Goal: Task Accomplishment & Management: Manage account settings

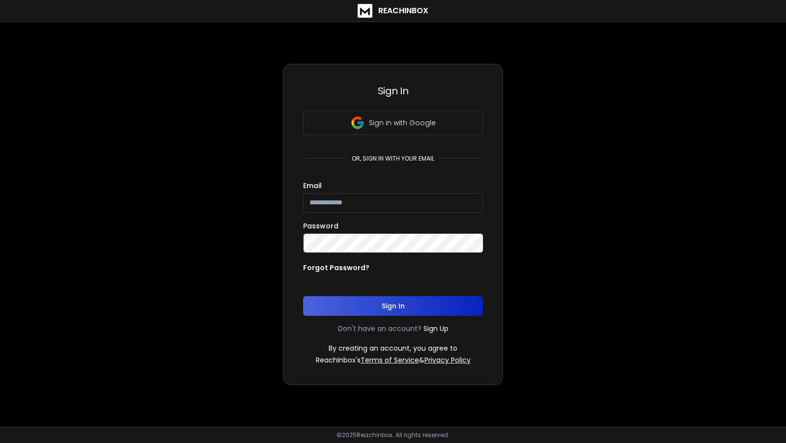
type input "**********"
click at [387, 300] on button "Sign In" at bounding box center [393, 306] width 180 height 20
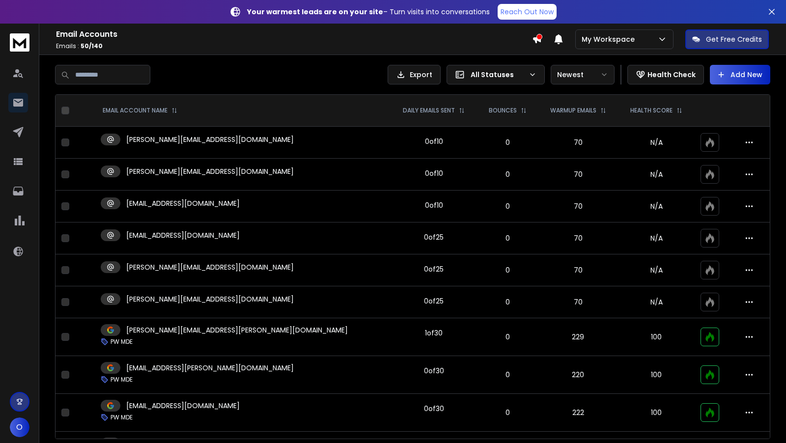
click at [24, 424] on span "O" at bounding box center [20, 427] width 20 height 20
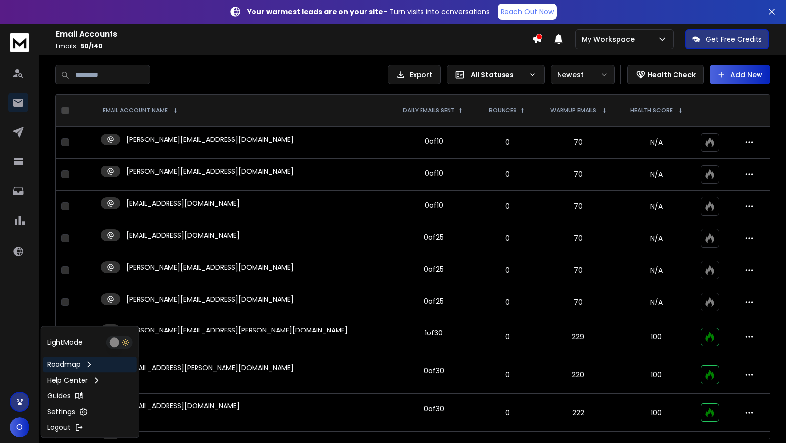
click at [115, 343] on button "button" at bounding box center [119, 342] width 27 height 13
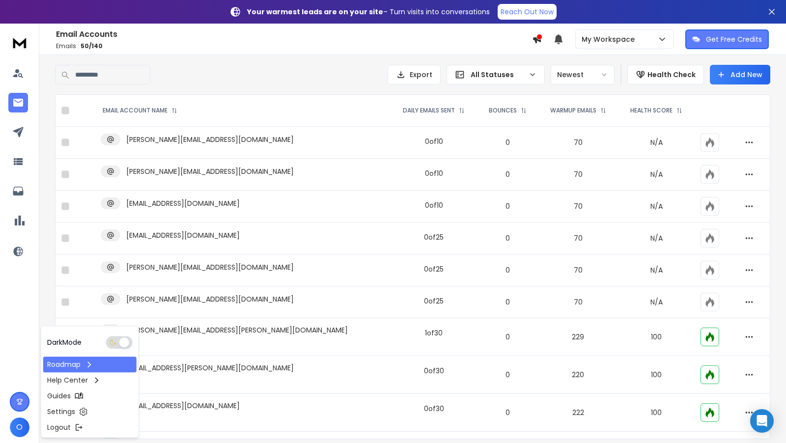
click at [235, 64] on div "Export All Statuses Newest Health Check Add New EMAIL ACCOUNT NAME DAILY EMAILS…" at bounding box center [412, 252] width 746 height 394
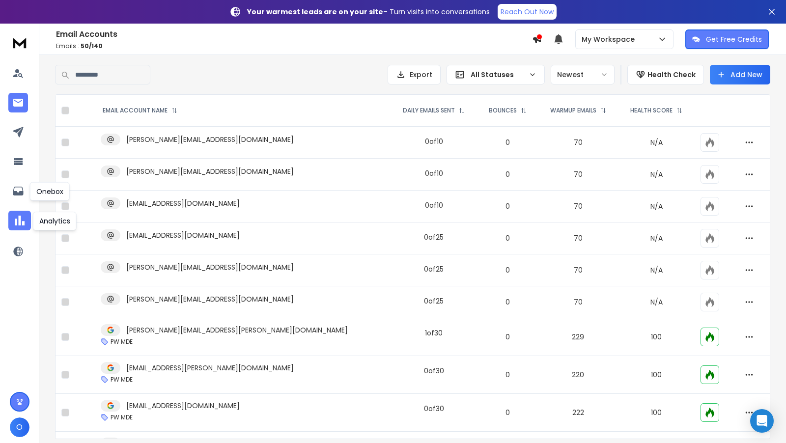
click at [18, 215] on icon at bounding box center [19, 220] width 15 height 15
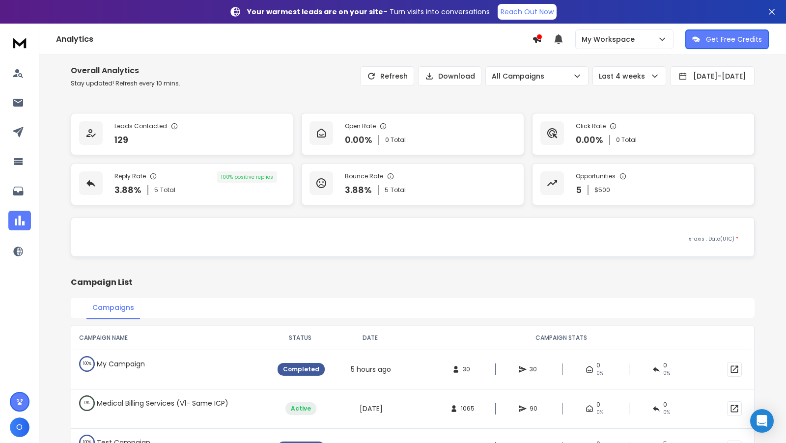
click at [771, 14] on icon at bounding box center [771, 11] width 9 height 9
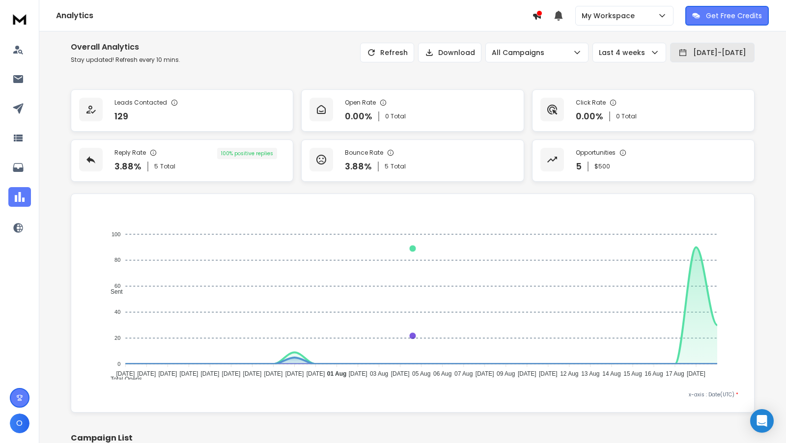
click at [689, 54] on button "22 Jul 2025 - 19 Aug 2025" at bounding box center [712, 53] width 84 height 20
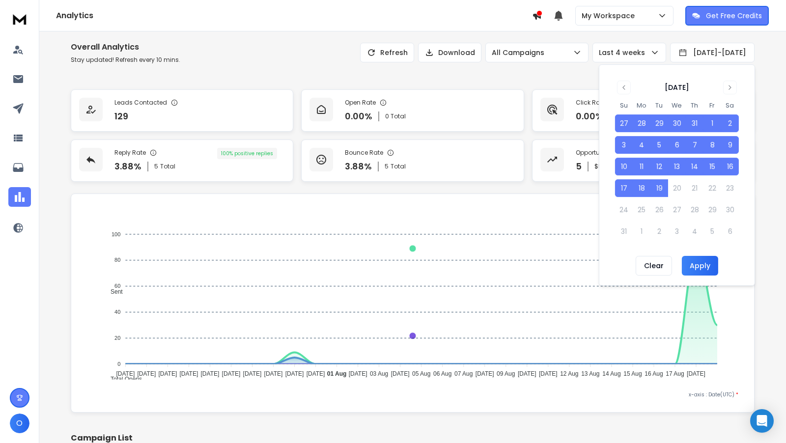
click at [643, 186] on button "18" at bounding box center [641, 188] width 18 height 18
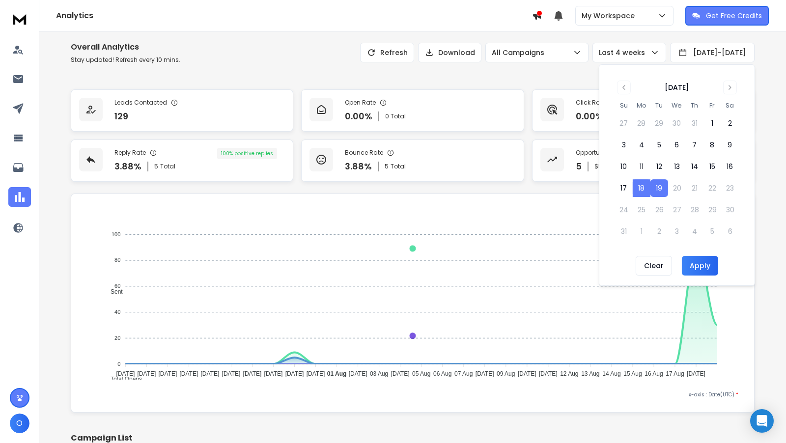
click at [654, 185] on button "19" at bounding box center [659, 188] width 18 height 18
click at [639, 186] on button "18" at bounding box center [641, 188] width 18 height 18
click at [646, 186] on button "18" at bounding box center [641, 188] width 18 height 18
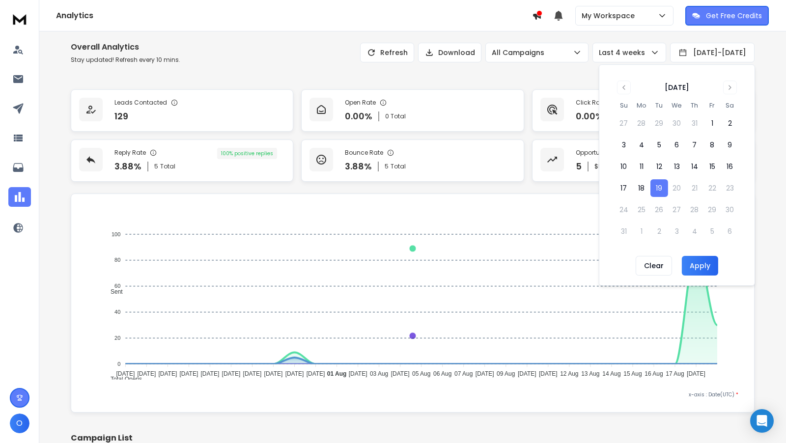
click at [659, 186] on button "19" at bounding box center [659, 188] width 18 height 18
click at [662, 209] on td "26" at bounding box center [659, 210] width 18 height 18
click at [637, 188] on button "18" at bounding box center [641, 188] width 18 height 18
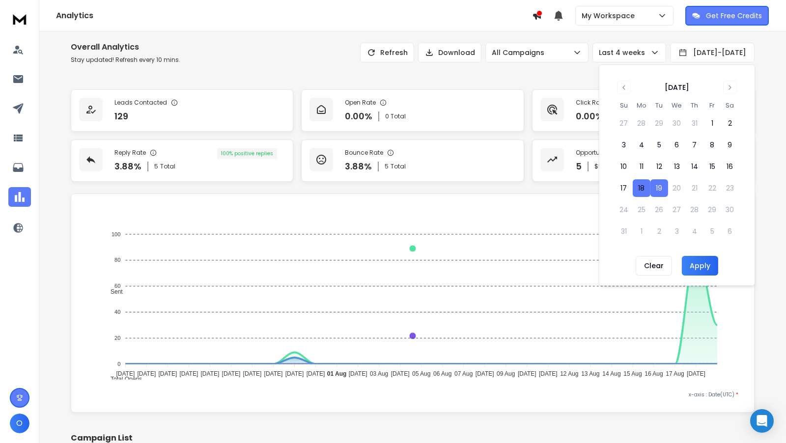
click at [637, 188] on button "18" at bounding box center [641, 188] width 18 height 18
click at [636, 227] on td "1" at bounding box center [641, 231] width 18 height 18
click at [641, 186] on button "18" at bounding box center [641, 188] width 18 height 18
click at [659, 187] on button "19" at bounding box center [659, 188] width 18 height 18
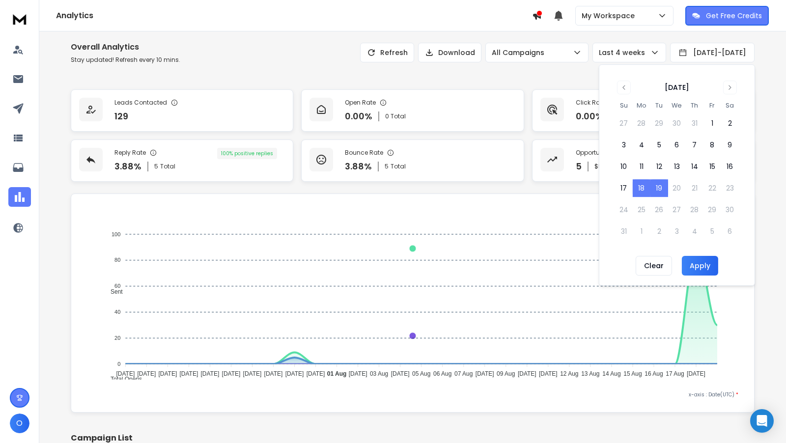
click at [659, 187] on button "19" at bounding box center [659, 188] width 18 height 18
click at [622, 165] on button "10" at bounding box center [624, 167] width 18 height 18
click at [633, 158] on button "11" at bounding box center [641, 167] width 18 height 18
click at [636, 188] on button "18" at bounding box center [641, 188] width 18 height 18
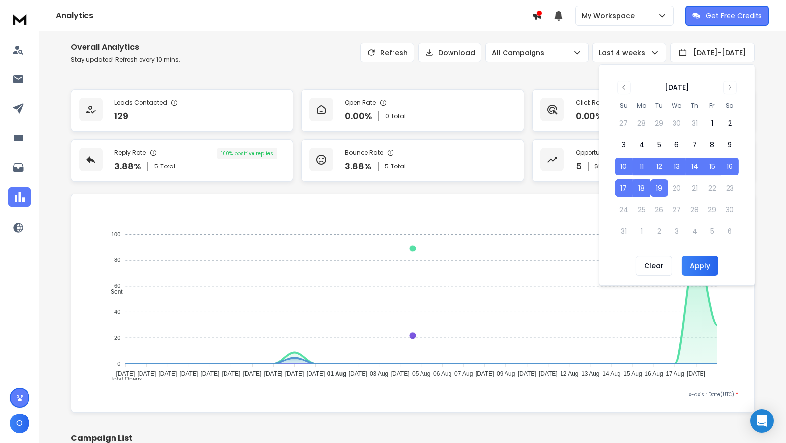
click at [636, 188] on button "18" at bounding box center [641, 188] width 18 height 18
click at [704, 265] on button "Apply" at bounding box center [700, 266] width 36 height 20
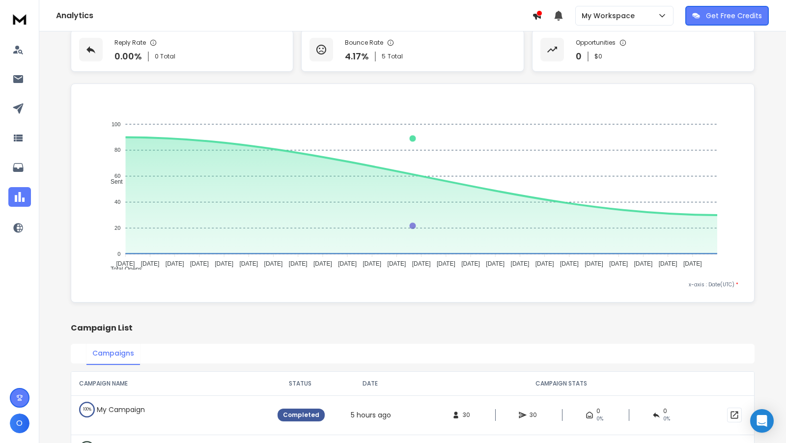
scroll to position [149, 0]
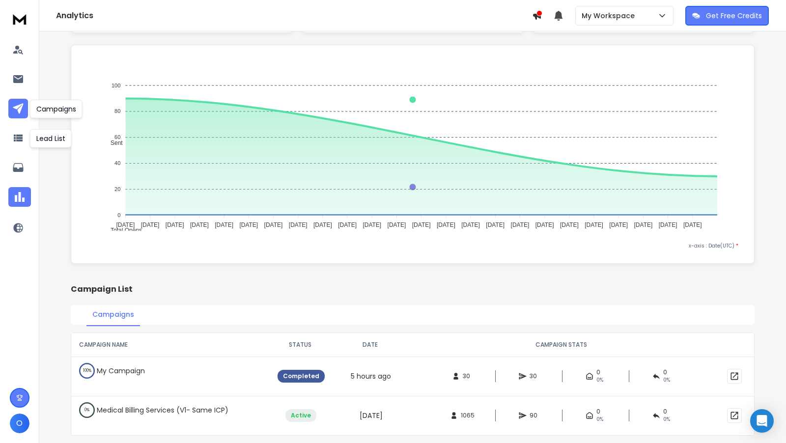
click at [16, 110] on icon at bounding box center [18, 109] width 12 height 12
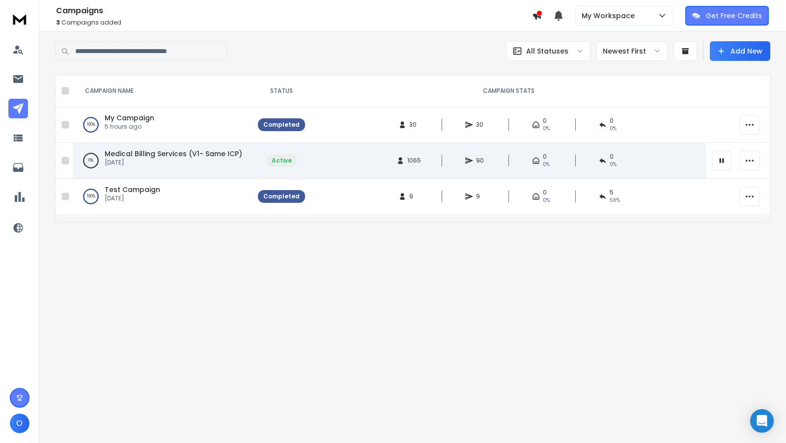
click at [159, 153] on span "Medical Billing Services (V1- Same ICP)" at bounding box center [173, 154] width 137 height 10
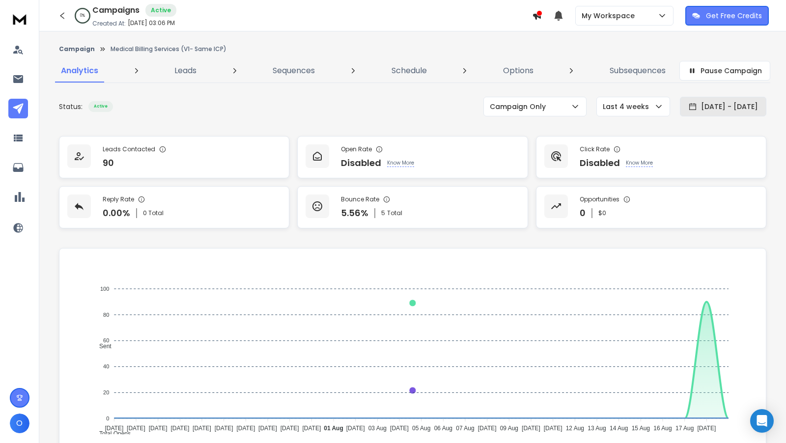
click at [680, 101] on button "22 Jul 2025 - 19 Aug 2025" at bounding box center [723, 107] width 86 height 20
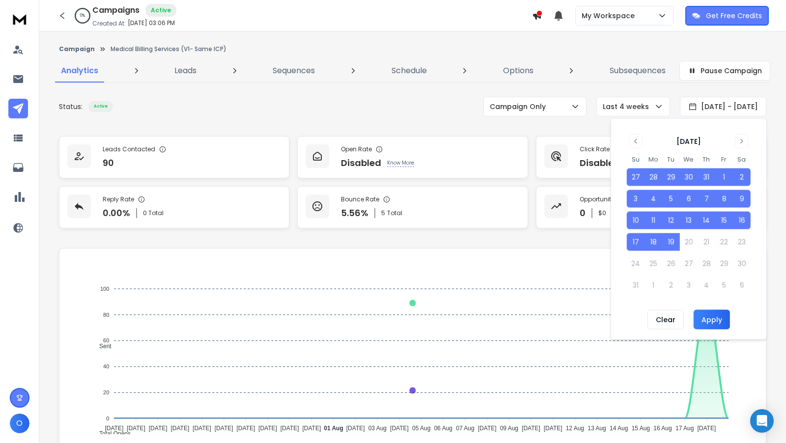
click at [655, 245] on button "18" at bounding box center [653, 242] width 18 height 18
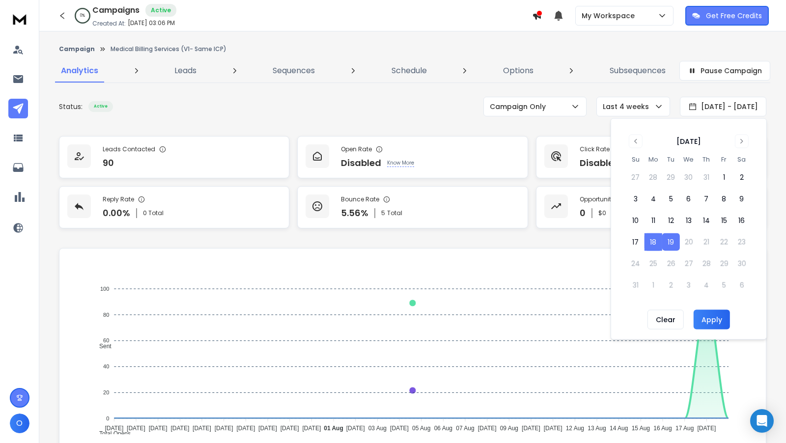
click at [715, 316] on button "Apply" at bounding box center [711, 320] width 36 height 20
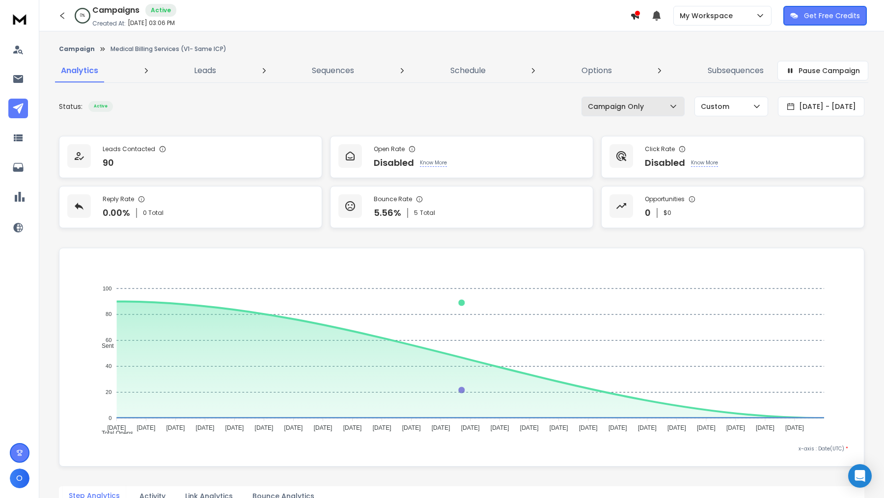
click at [624, 111] on div "Campaign Only" at bounding box center [633, 107] width 90 height 10
click at [437, 109] on div "Status: Active Pause Campaign Campaign Only Custom 18 Aug 2025 - 19 Aug 2025" at bounding box center [461, 107] width 805 height 20
click at [701, 103] on p "Custom" at bounding box center [717, 107] width 32 height 10
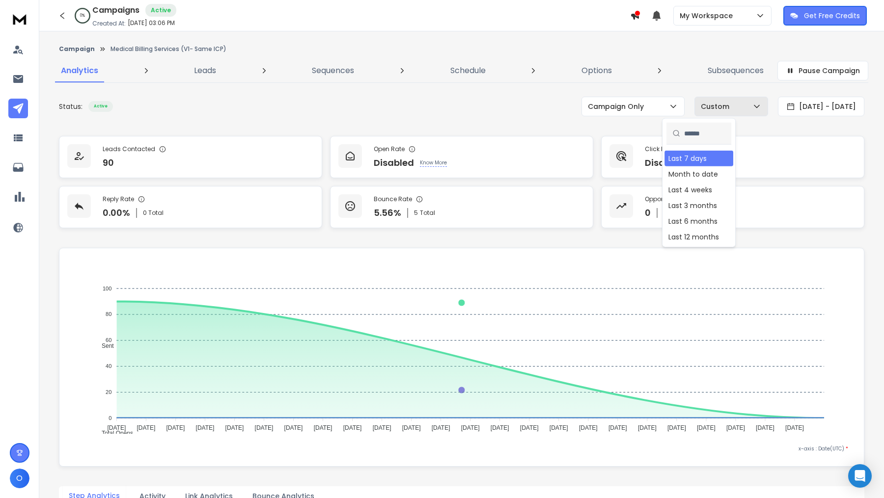
click at [694, 112] on button "Custom" at bounding box center [731, 107] width 74 height 20
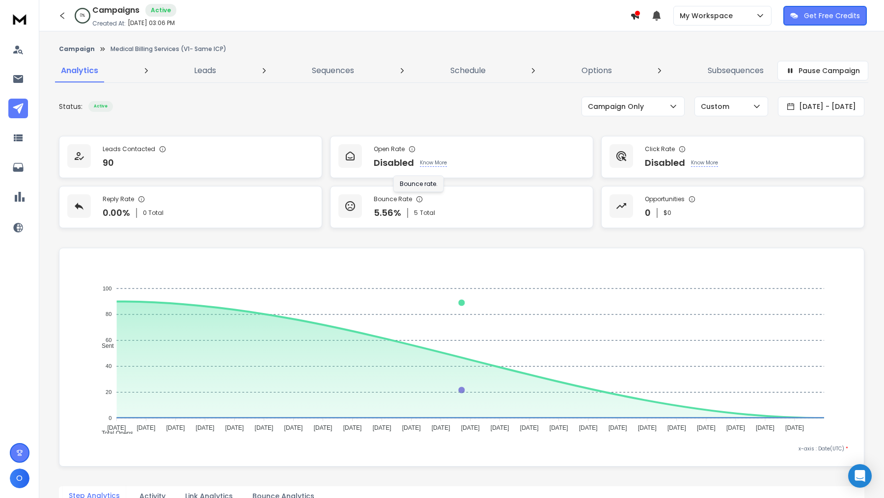
click at [416, 196] on icon at bounding box center [419, 199] width 6 height 6
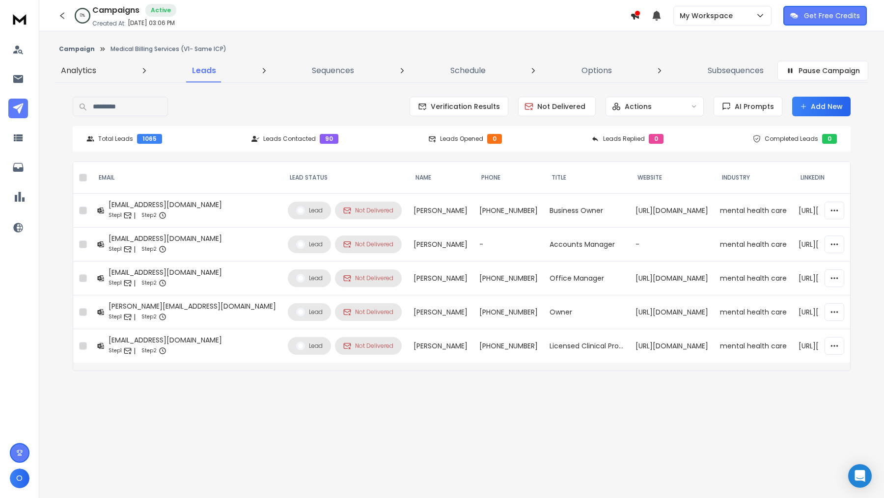
click at [83, 70] on p "Analytics" at bounding box center [78, 71] width 35 height 12
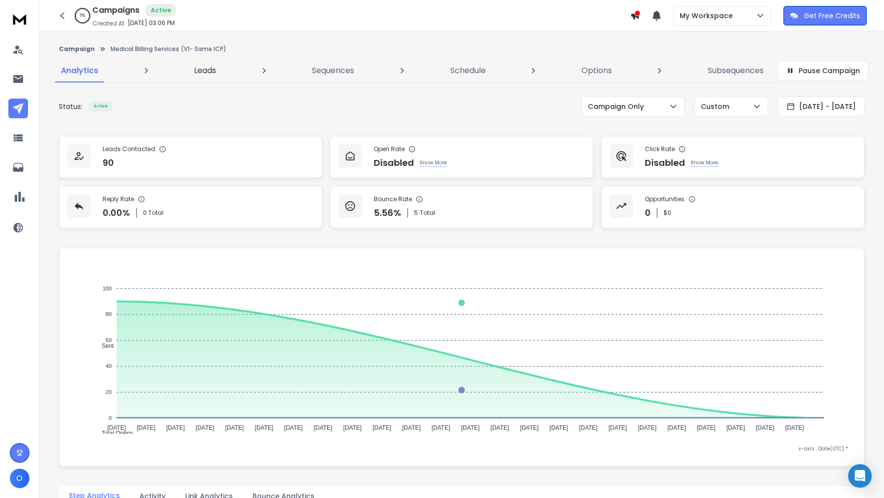
click at [197, 74] on p "Leads" at bounding box center [205, 71] width 22 height 12
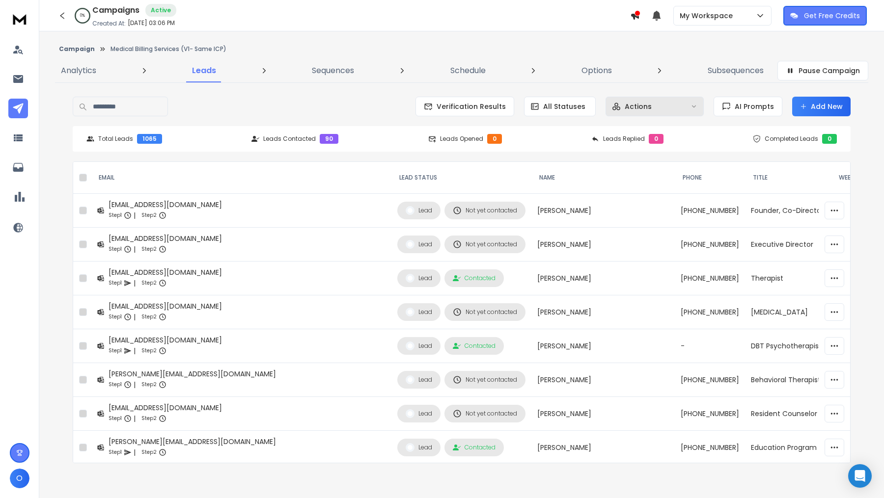
click at [634, 109] on p "Actions" at bounding box center [638, 107] width 27 height 10
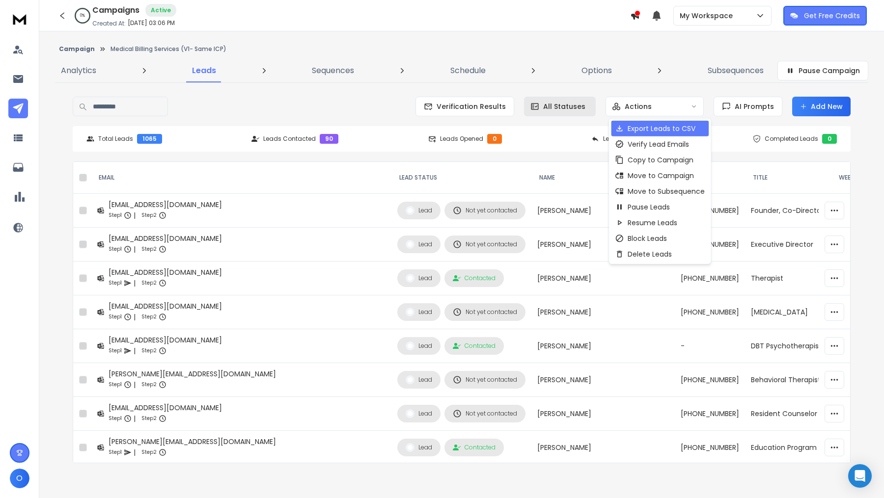
click at [571, 111] on p "All Statuses" at bounding box center [564, 107] width 42 height 10
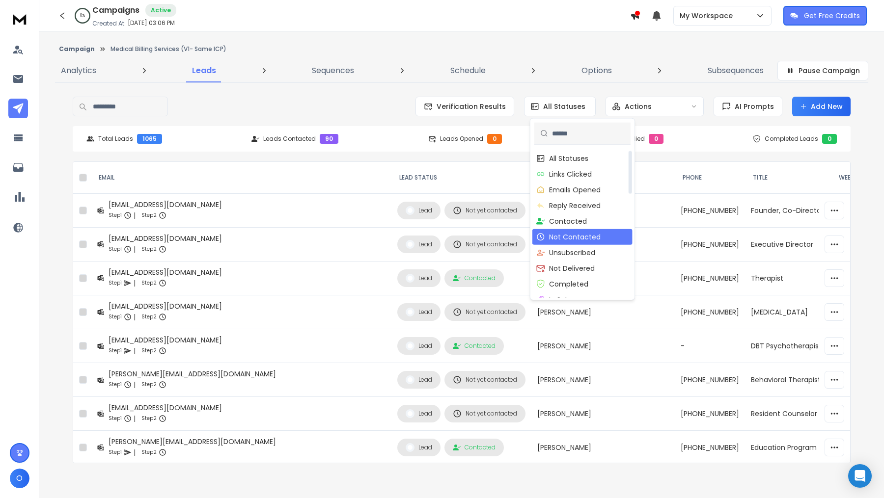
click at [566, 234] on p "Not Contacted" at bounding box center [575, 237] width 52 height 10
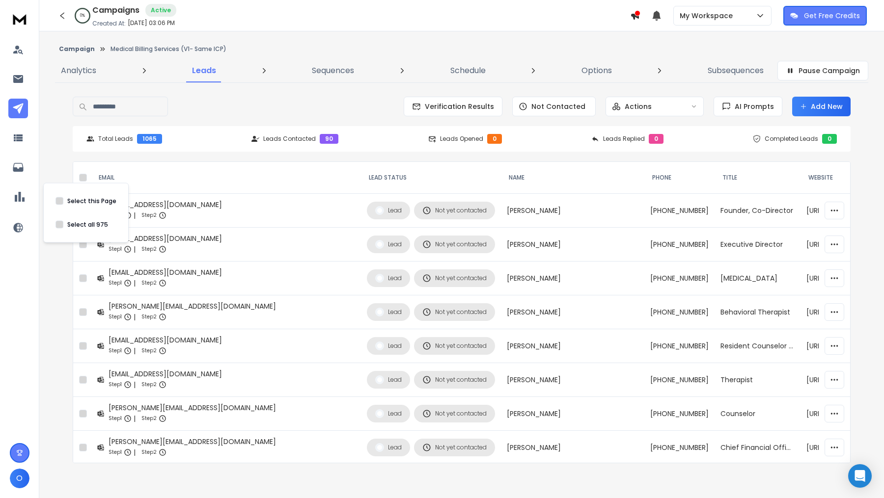
click at [57, 224] on button "Select this Page" at bounding box center [59, 225] width 8 height 8
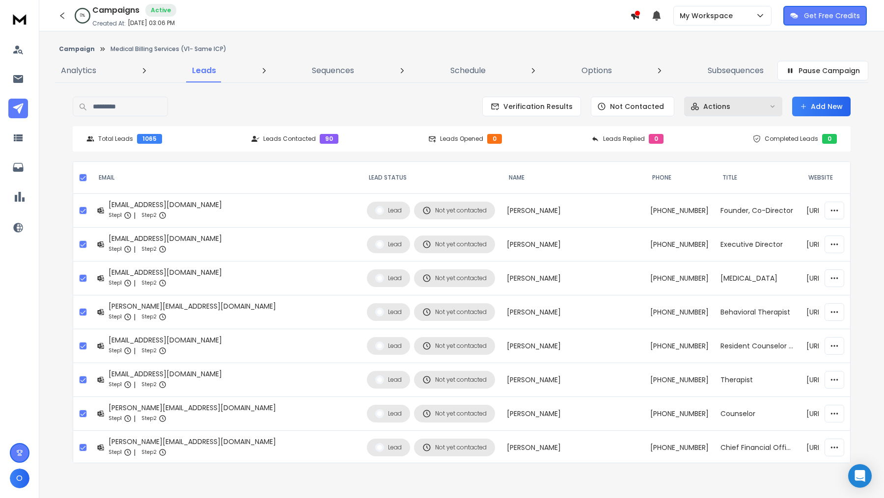
click at [713, 112] on button "Actions" at bounding box center [733, 107] width 98 height 20
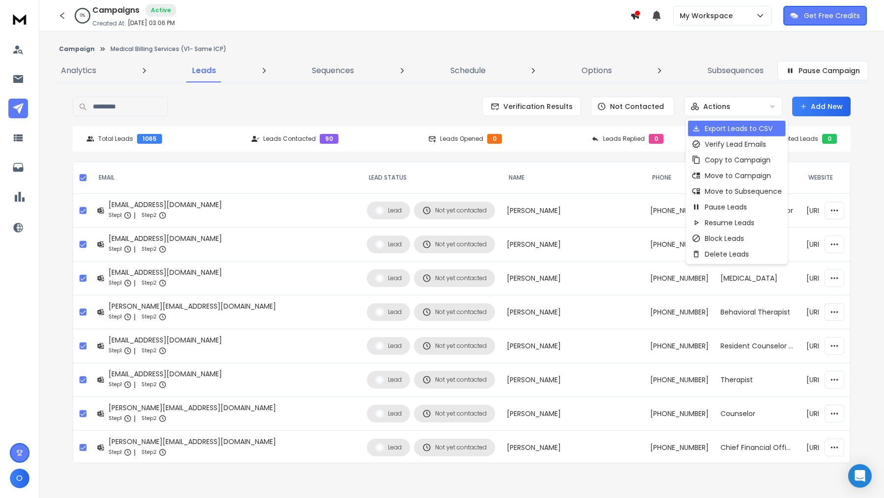
click at [728, 130] on p "Export Leads to CSV" at bounding box center [739, 129] width 68 height 10
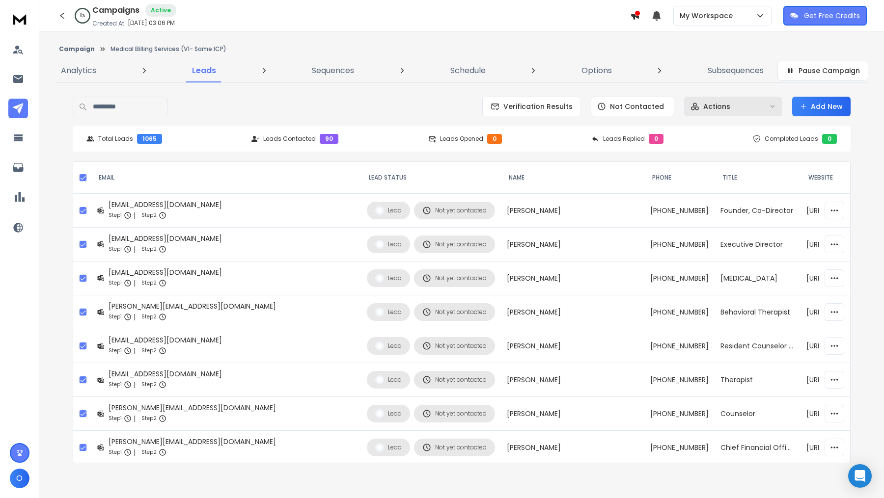
click at [731, 107] on div "Actions" at bounding box center [727, 107] width 75 height 10
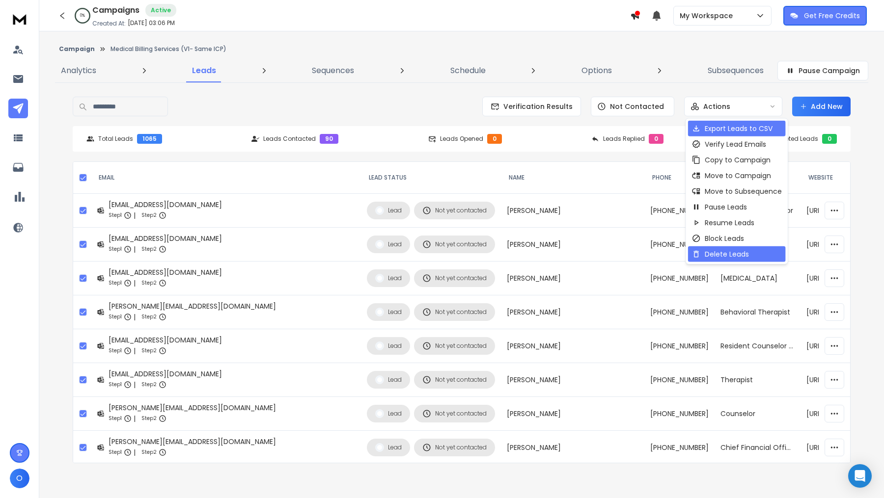
click at [722, 251] on p "Delete Leads" at bounding box center [727, 254] width 44 height 10
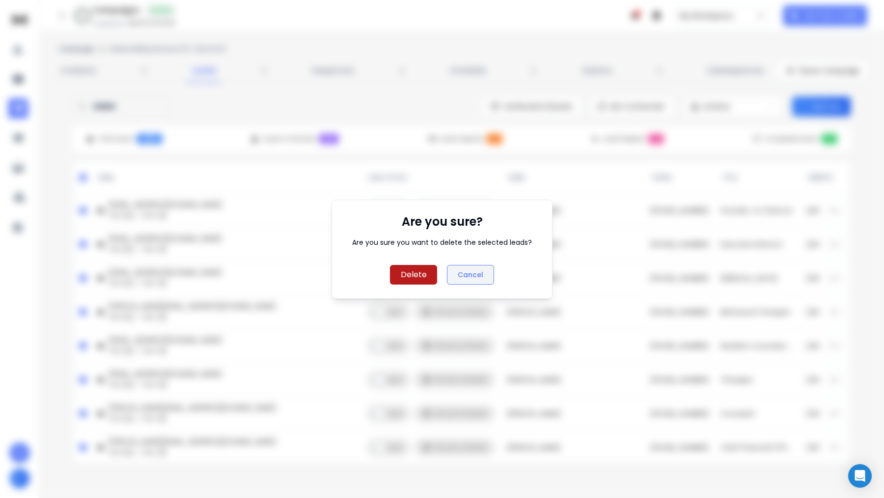
click at [402, 277] on button "Delete" at bounding box center [413, 275] width 47 height 20
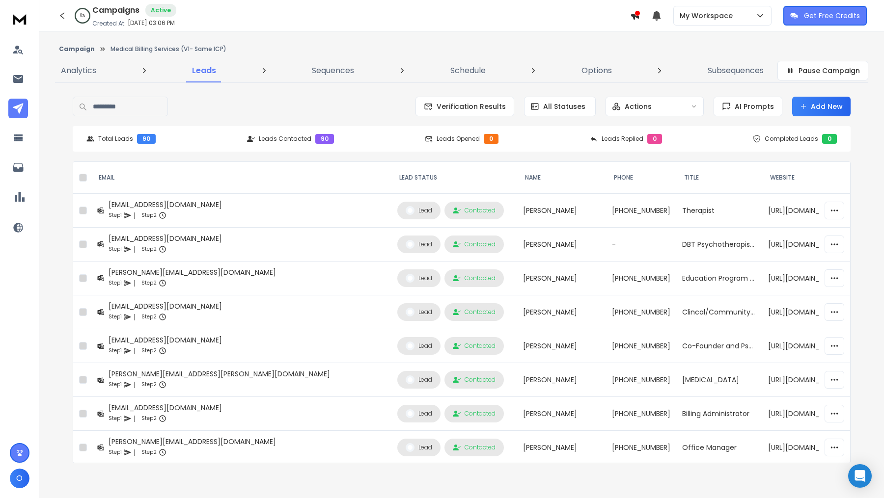
click at [828, 105] on button "Add New" at bounding box center [821, 107] width 58 height 20
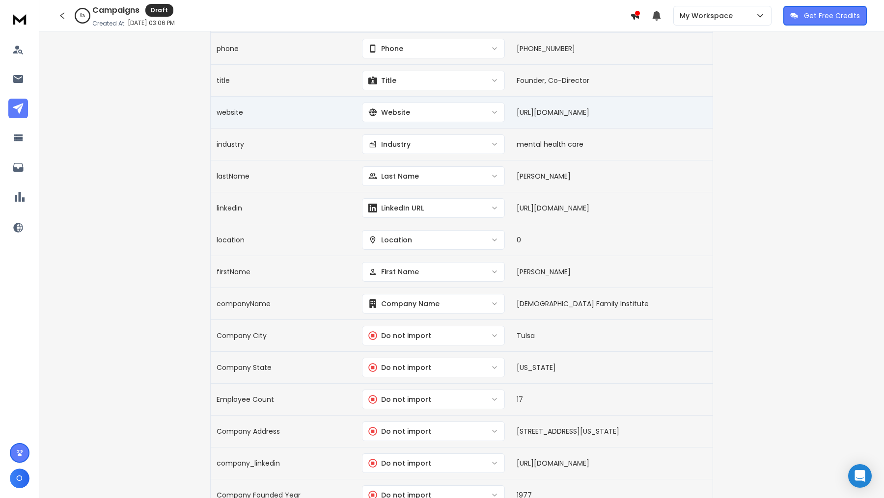
scroll to position [211, 0]
click at [403, 335] on div "Do not import" at bounding box center [399, 335] width 63 height 10
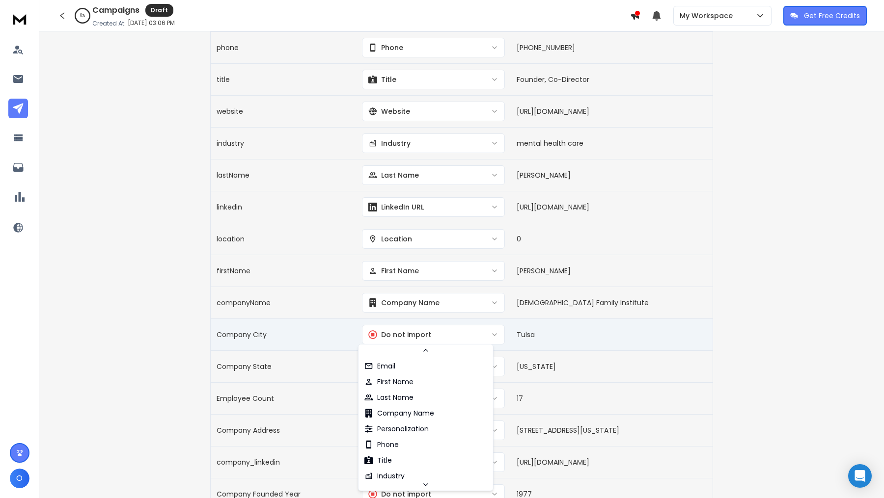
scroll to position [99, 0]
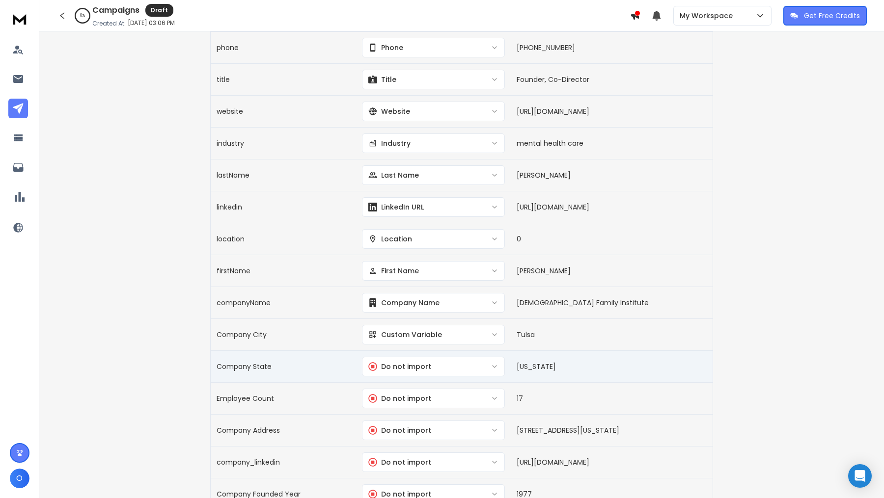
click at [417, 353] on td "Do not import" at bounding box center [433, 367] width 154 height 32
click at [407, 368] on div "Do not import" at bounding box center [399, 367] width 63 height 10
click at [400, 396] on div "Do not import" at bounding box center [399, 399] width 63 height 10
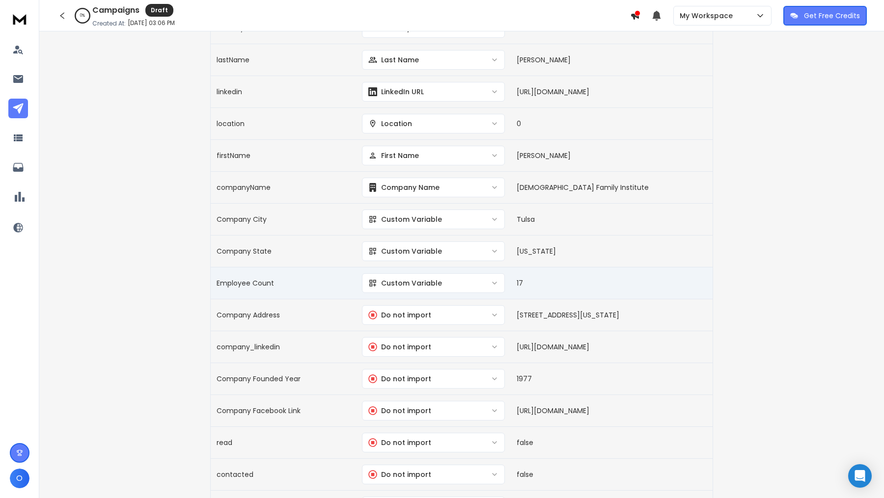
scroll to position [343, 0]
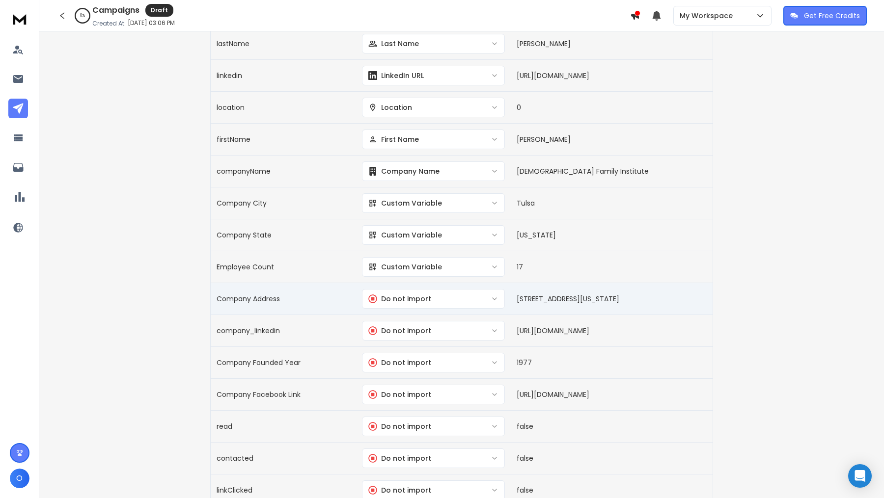
click at [413, 300] on div "Do not import" at bounding box center [399, 299] width 63 height 10
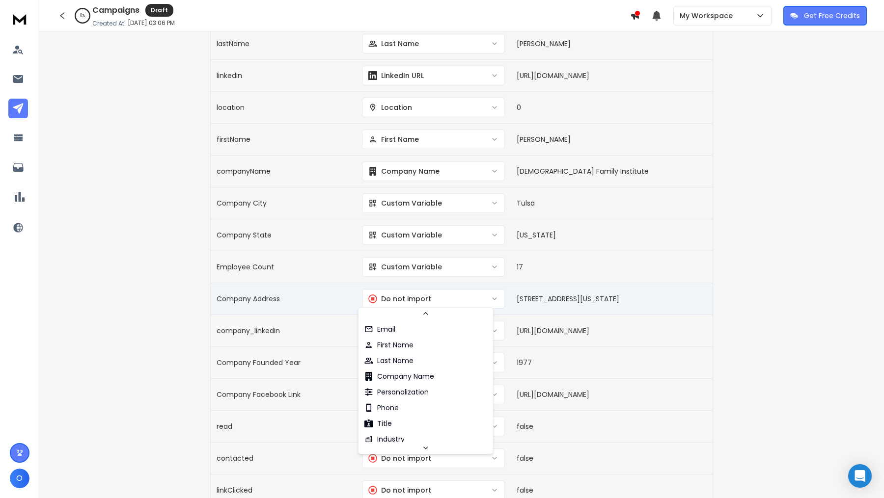
scroll to position [99, 0]
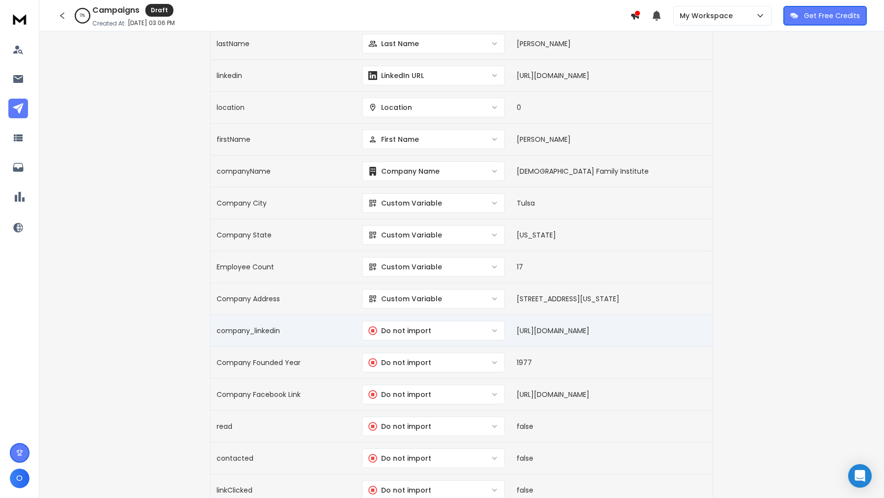
click at [409, 326] on div "Do not import" at bounding box center [399, 331] width 63 height 10
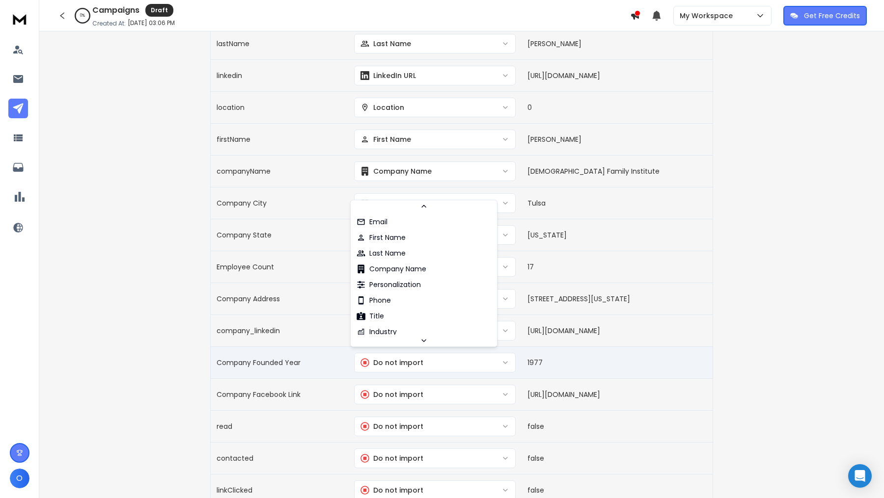
click at [406, 361] on div "Do not import" at bounding box center [391, 363] width 63 height 10
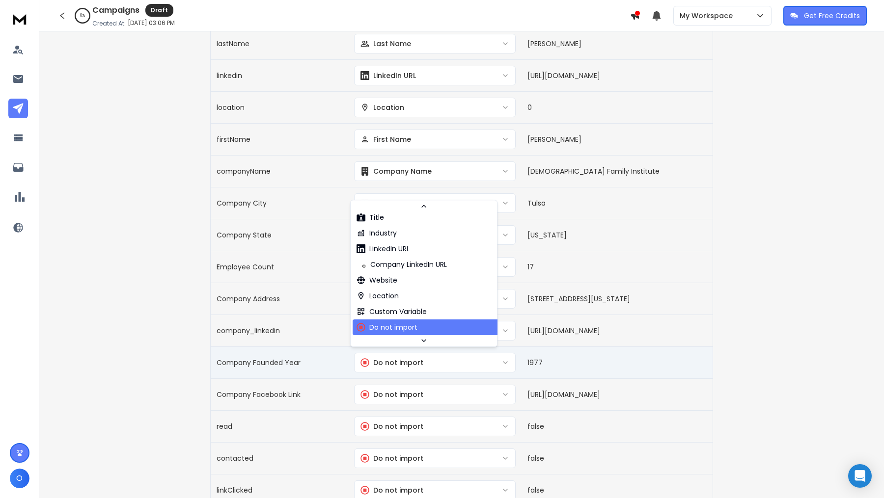
scroll to position [0, 1]
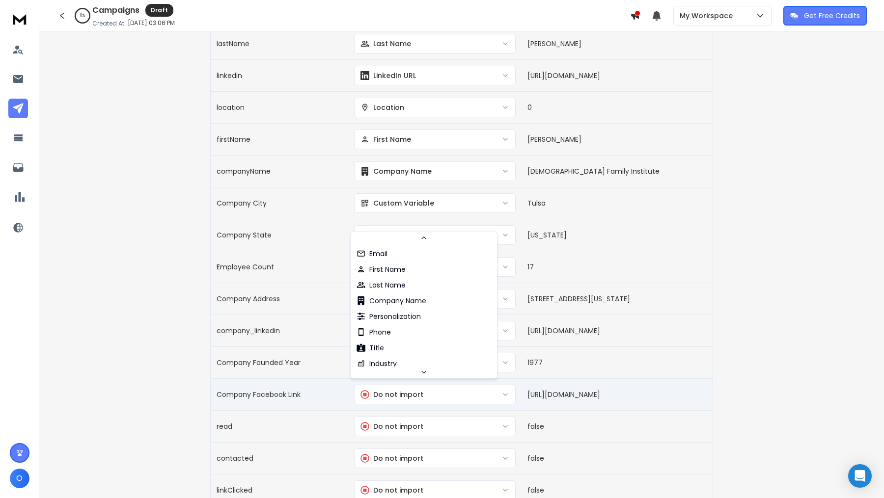
click at [391, 390] on div "Do not import" at bounding box center [391, 395] width 63 height 10
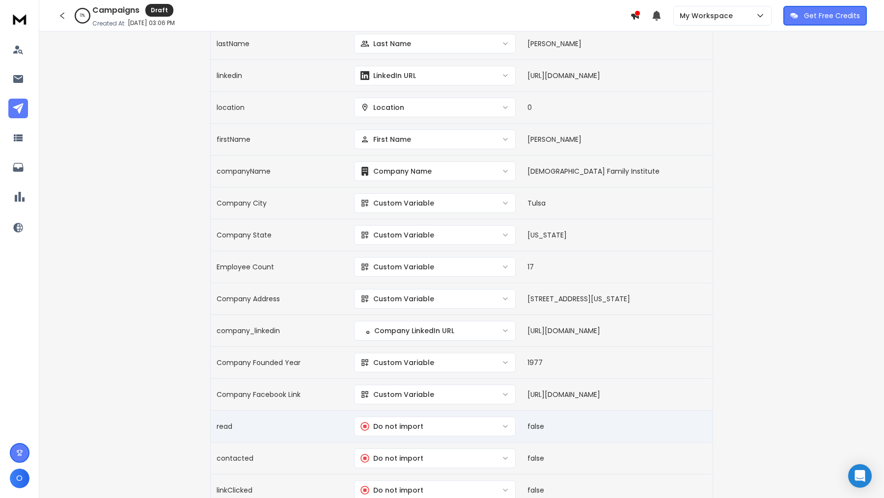
click at [389, 424] on div "Do not import" at bounding box center [391, 427] width 63 height 10
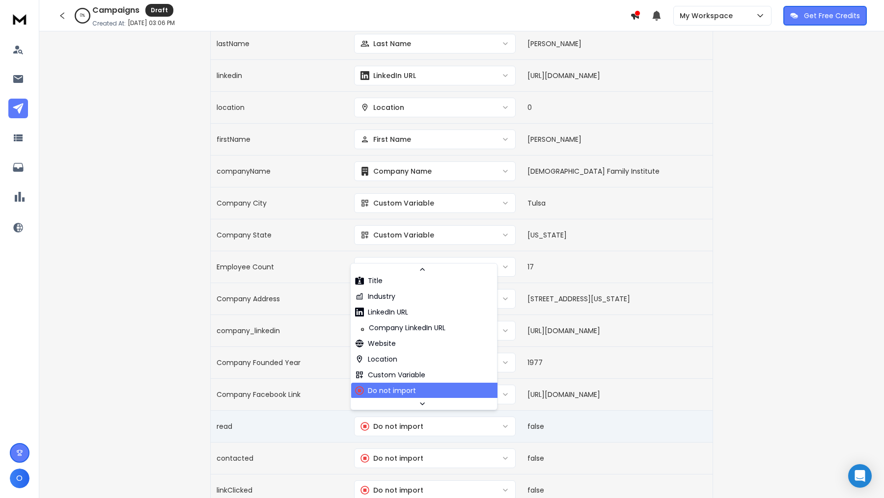
click at [389, 424] on div "Do not import" at bounding box center [391, 427] width 63 height 10
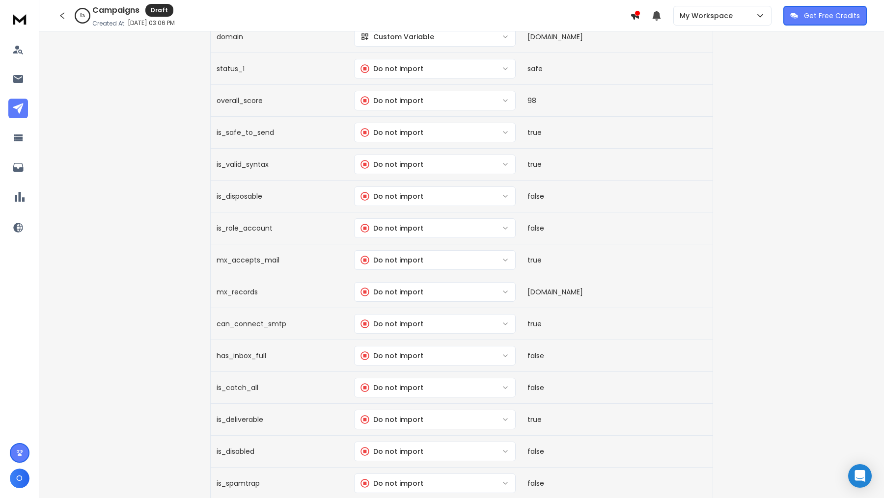
scroll to position [1482, 0]
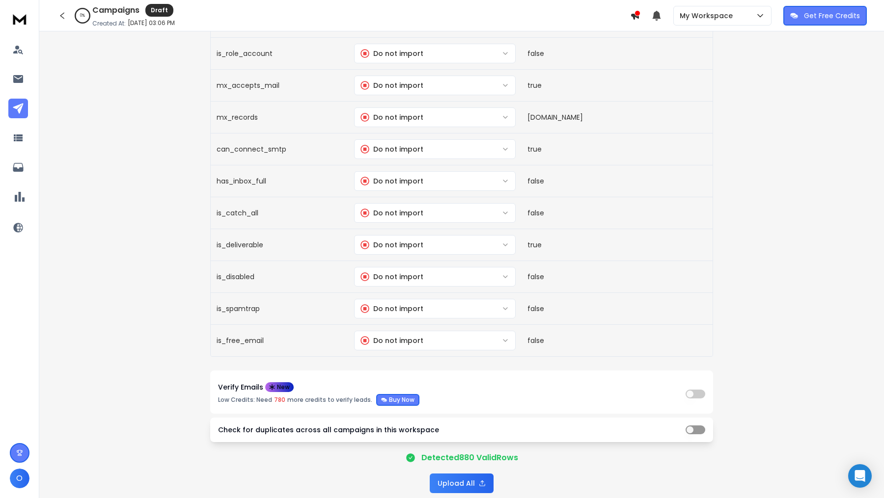
click at [459, 474] on button "Upload All" at bounding box center [462, 484] width 64 height 20
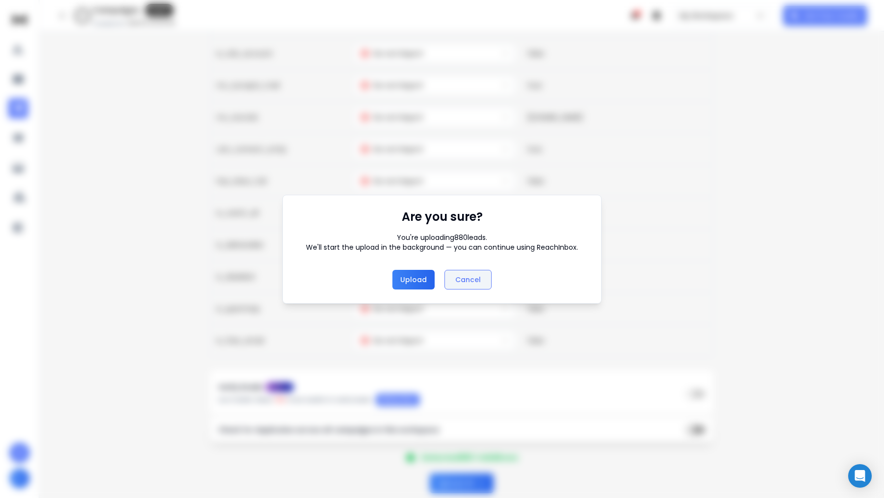
click at [408, 271] on button "Upload" at bounding box center [413, 280] width 42 height 20
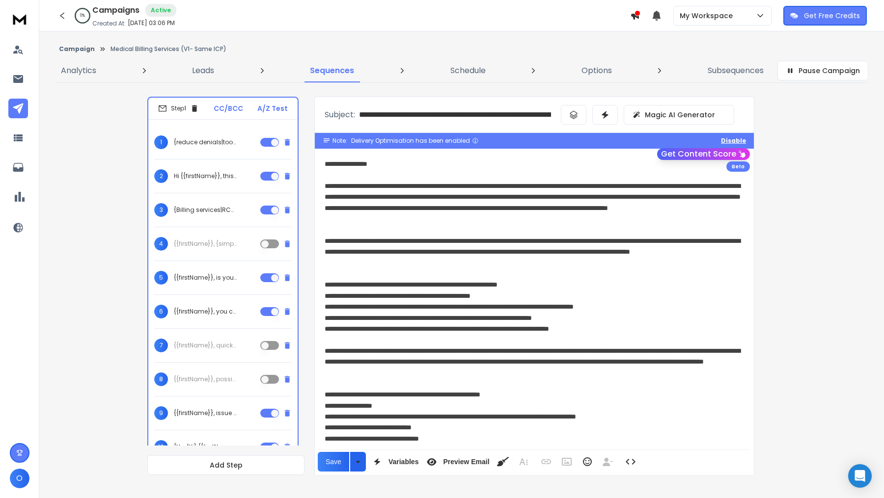
click at [209, 139] on p "{reduce denials|too many denials piling up|struggling with rising denials|denia…" at bounding box center [205, 142] width 63 height 8
click at [212, 173] on p "Hi {{firstName}}, this is {related to|about} your {billing services|RCM service…" at bounding box center [205, 176] width 63 height 8
type input "**********"
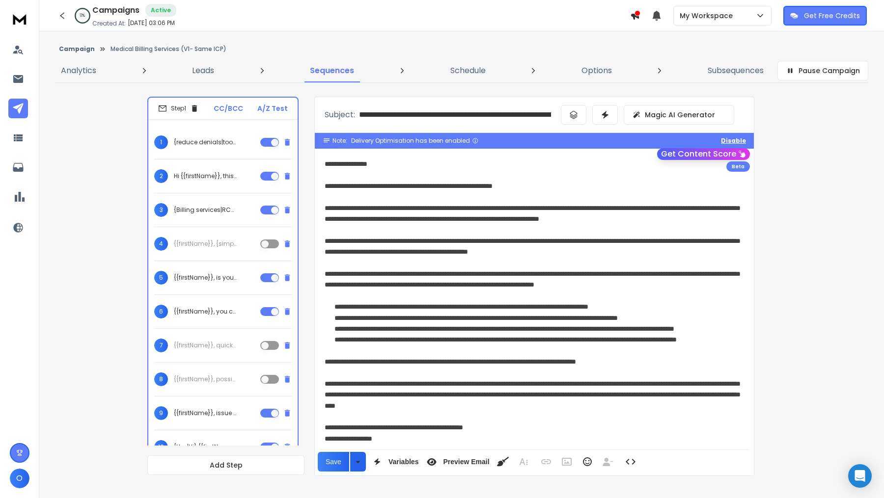
click at [540, 185] on div "**********" at bounding box center [535, 186] width 420 height 11
click at [446, 186] on div "**********" at bounding box center [535, 186] width 420 height 11
click at [468, 187] on div "**********" at bounding box center [535, 186] width 420 height 11
click at [537, 186] on div "**********" at bounding box center [535, 186] width 420 height 11
drag, startPoint x: 615, startPoint y: 187, endPoint x: 445, endPoint y: 189, distance: 169.9
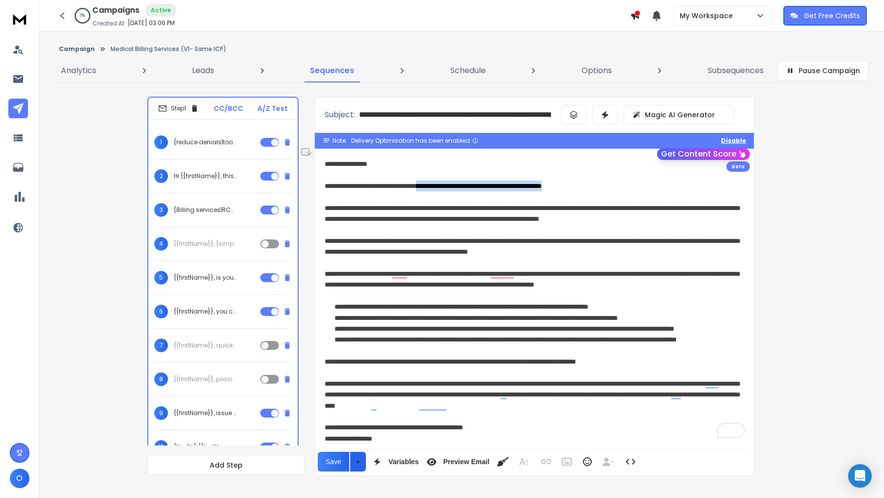
click at [445, 189] on div "**********" at bounding box center [535, 186] width 420 height 11
click at [199, 144] on p "{reduce denials|too many denials piling up|struggling with rising denials|denia…" at bounding box center [205, 142] width 63 height 8
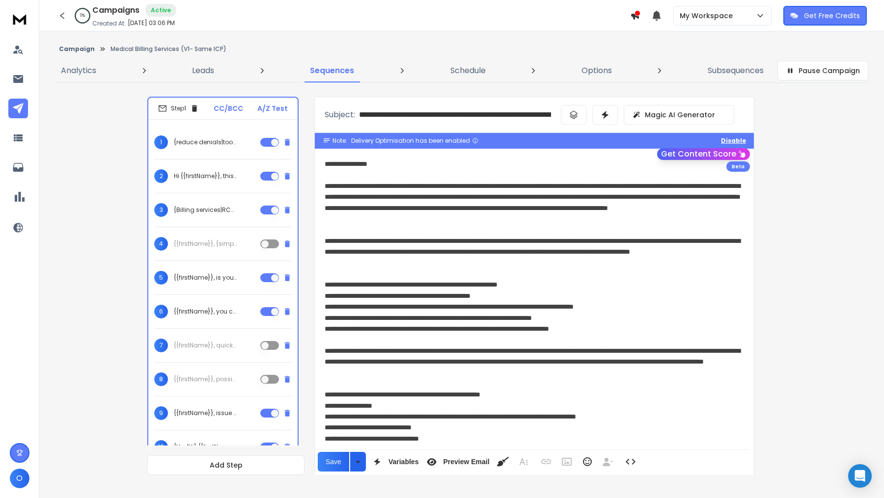
click at [199, 174] on p "Hi {{firstName}}, this is {related to|about} your {billing services|RCM service…" at bounding box center [205, 176] width 63 height 8
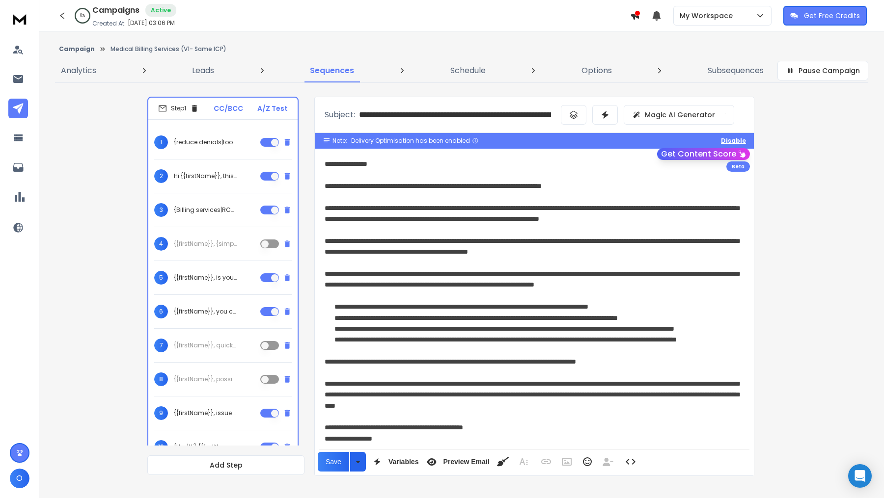
click at [199, 210] on p "{Billing services|RCM Services|End-to-End RCM solution} for {{companyName}}" at bounding box center [205, 210] width 63 height 8
drag, startPoint x: 546, startPoint y: 185, endPoint x: 446, endPoint y: 185, distance: 99.7
click at [446, 185] on div "**********" at bounding box center [535, 186] width 420 height 11
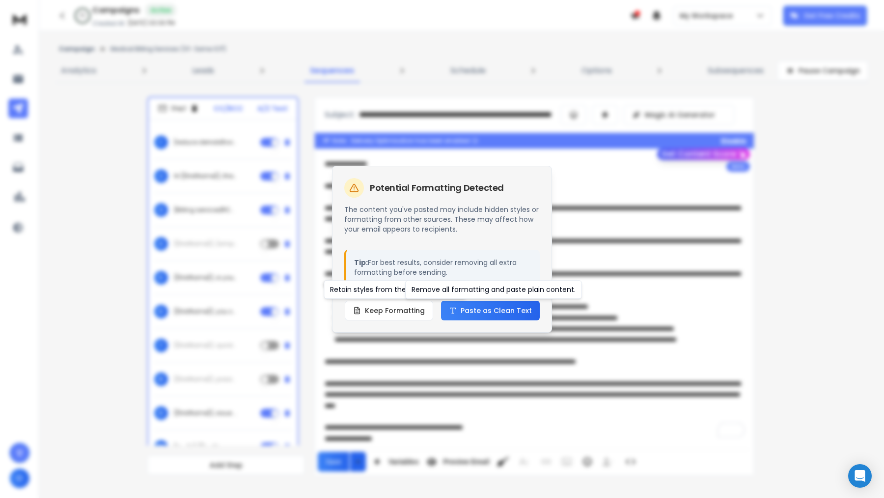
click at [510, 308] on button "Paste as Clean Text" at bounding box center [490, 311] width 99 height 20
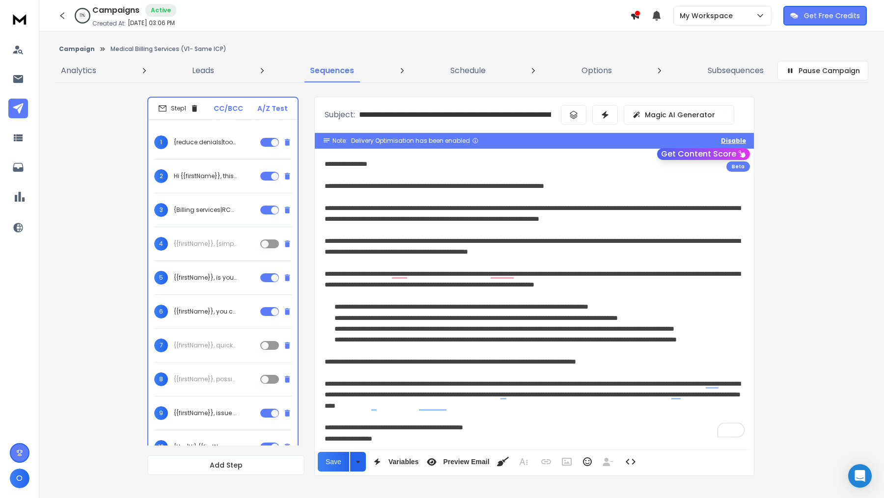
click at [447, 187] on div "**********" at bounding box center [535, 186] width 420 height 11
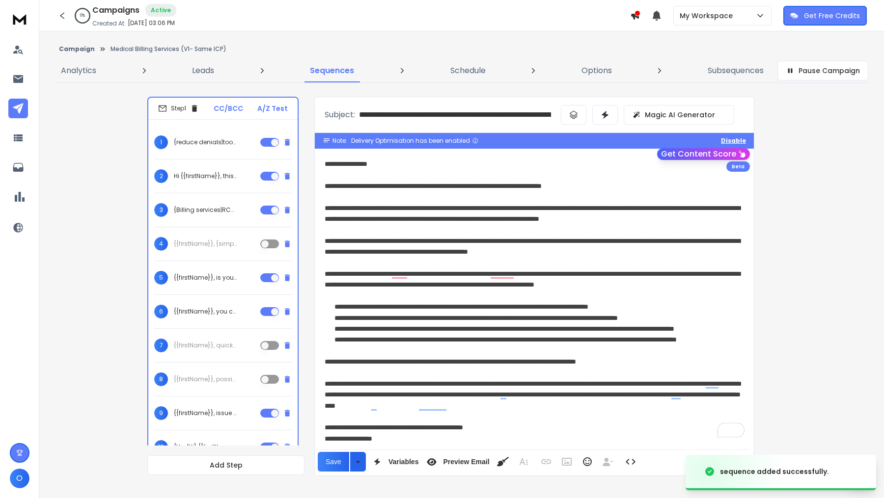
click at [195, 266] on div "5 {{firstName}}, is your current {billing|payment} process {slowing|holding up|…" at bounding box center [222, 278] width 137 height 34
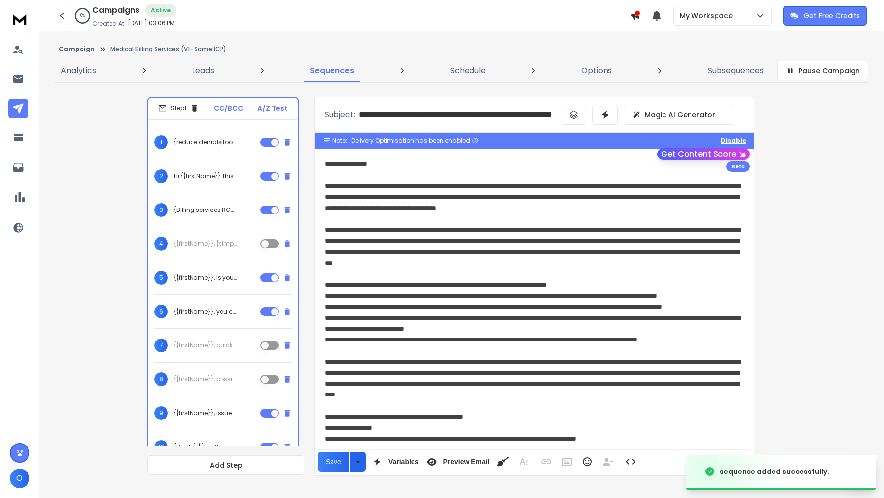
click at [198, 308] on p "{{firstName}}, you can speed up the {payments|collections|billing} process" at bounding box center [205, 312] width 63 height 8
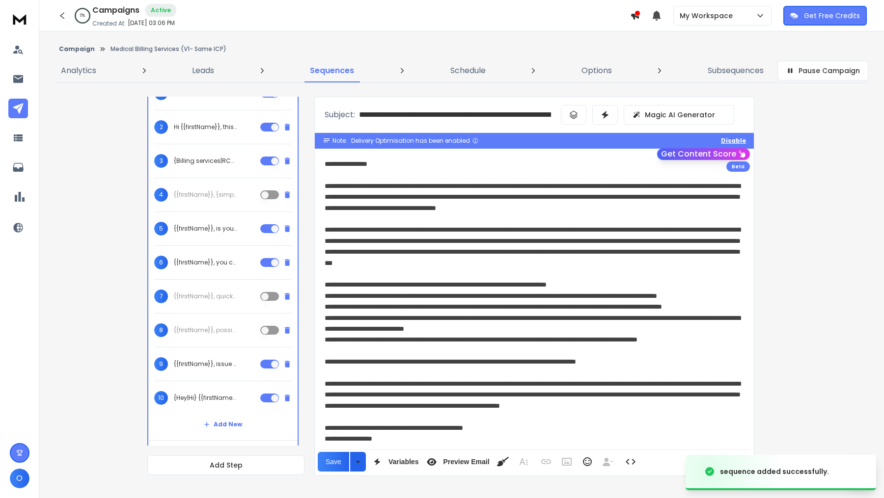
scroll to position [50, 0]
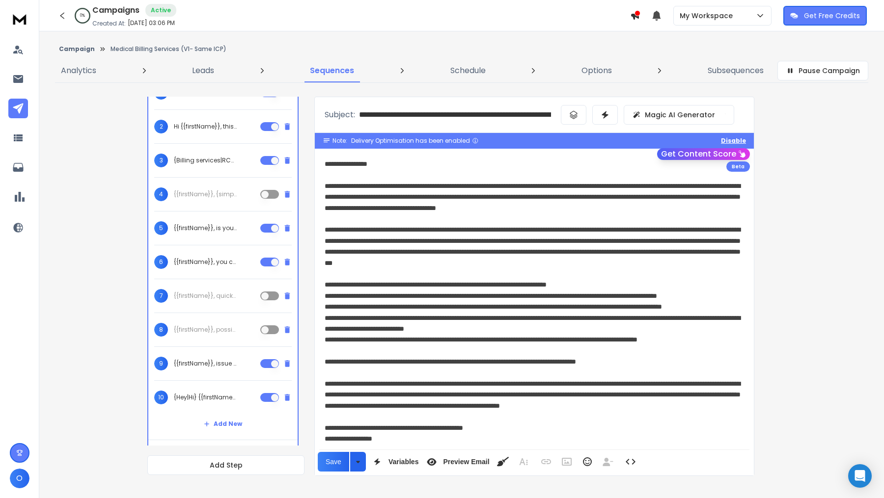
click at [205, 360] on p "{{firstName}}, issue with payment delays" at bounding box center [205, 364] width 63 height 8
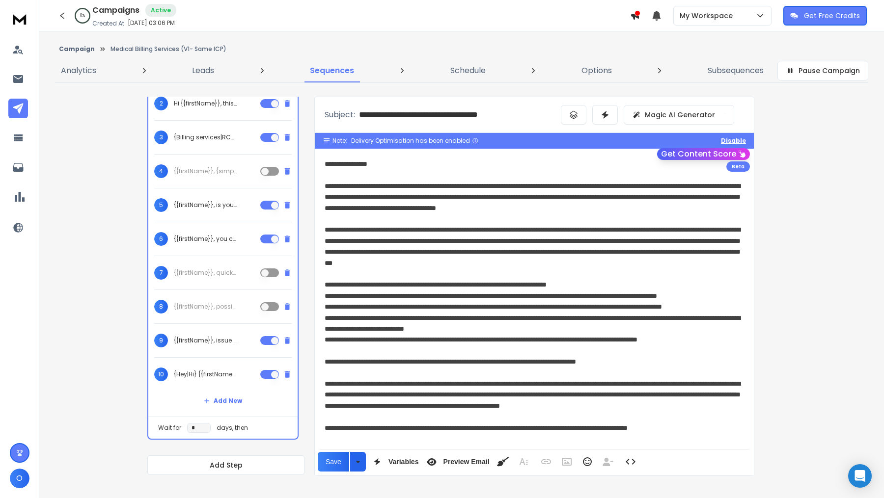
scroll to position [85, 0]
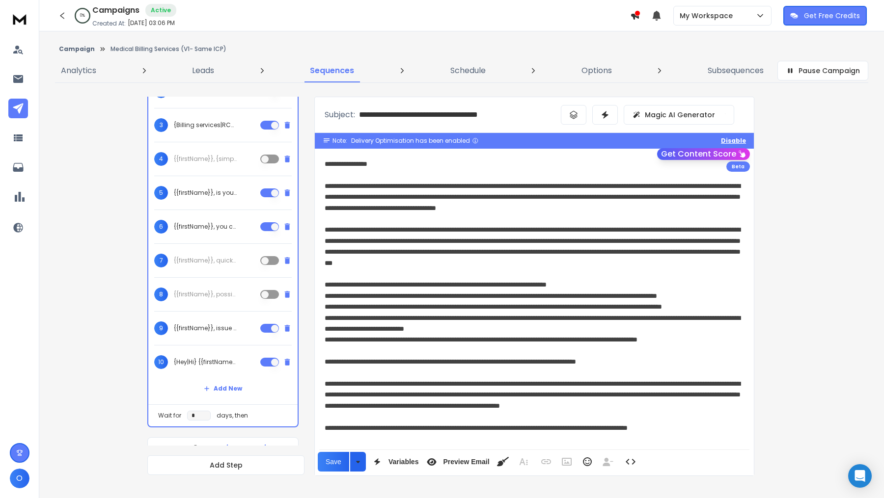
click at [205, 360] on p "{Hey|Hi} {{firstName}}, thought you’d want to see this" at bounding box center [205, 362] width 63 height 8
type input "**********"
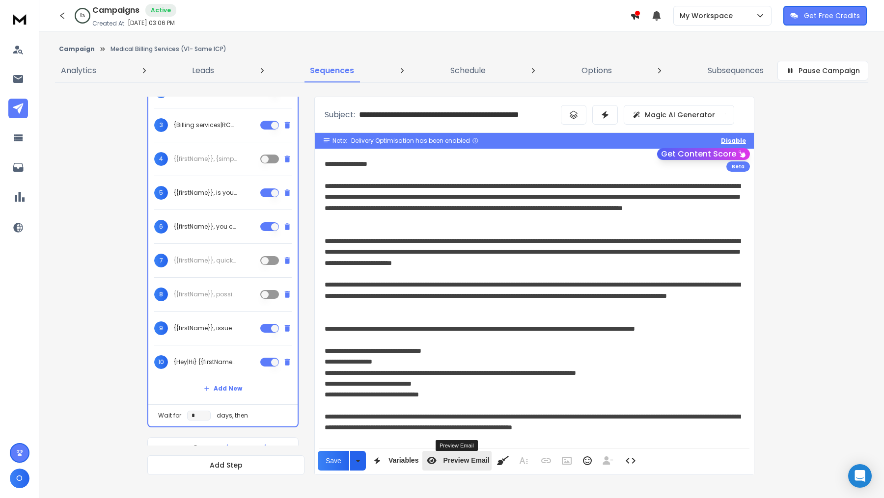
click at [456, 462] on span "Preview Email" at bounding box center [466, 461] width 50 height 8
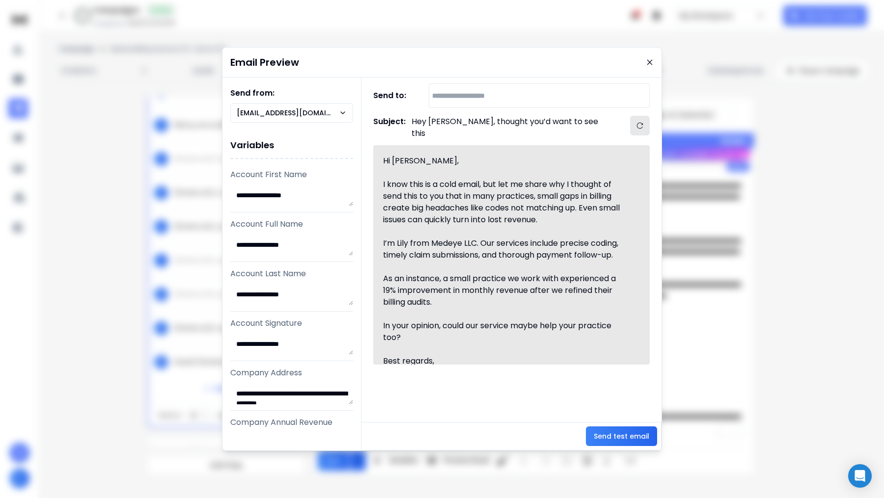
click at [635, 121] on button at bounding box center [640, 126] width 20 height 20
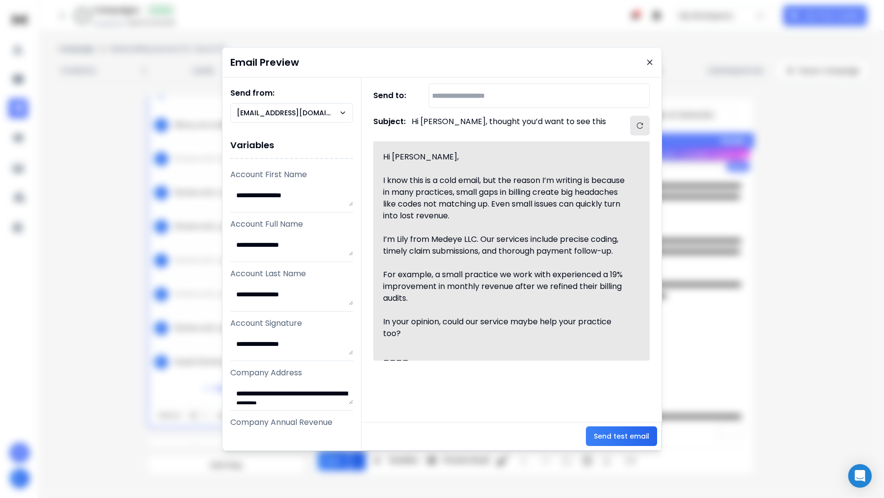
click at [635, 121] on button at bounding box center [640, 126] width 20 height 20
click at [652, 61] on icon at bounding box center [650, 62] width 8 height 8
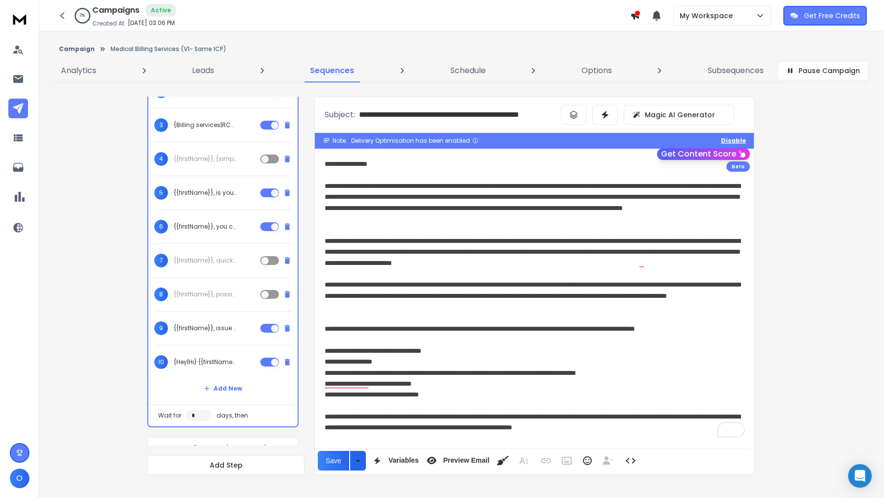
click at [363, 196] on div "**********" at bounding box center [535, 203] width 420 height 44
click at [495, 185] on div "**********" at bounding box center [535, 203] width 420 height 44
click at [505, 186] on div "**********" at bounding box center [535, 203] width 420 height 44
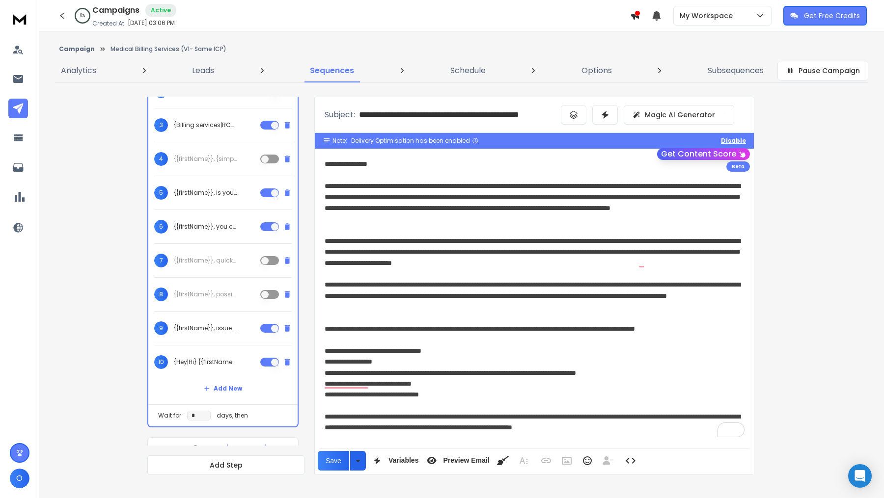
click at [505, 186] on div "**********" at bounding box center [535, 203] width 420 height 44
click at [492, 191] on div "**********" at bounding box center [535, 203] width 420 height 44
click at [498, 187] on div "**********" at bounding box center [535, 203] width 420 height 44
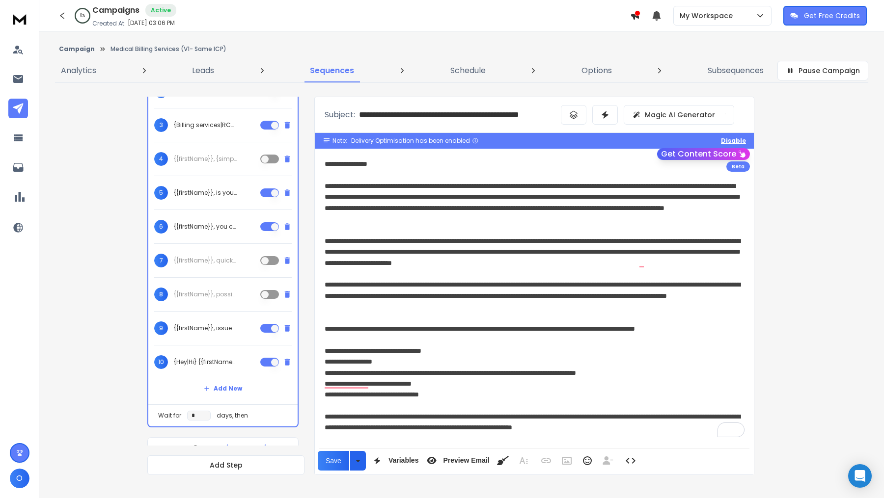
click at [665, 189] on div "**********" at bounding box center [535, 203] width 420 height 44
click at [619, 187] on div "**********" at bounding box center [535, 203] width 420 height 44
drag, startPoint x: 592, startPoint y: 187, endPoint x: 684, endPoint y: 188, distance: 91.8
click at [684, 188] on div "**********" at bounding box center [535, 203] width 420 height 44
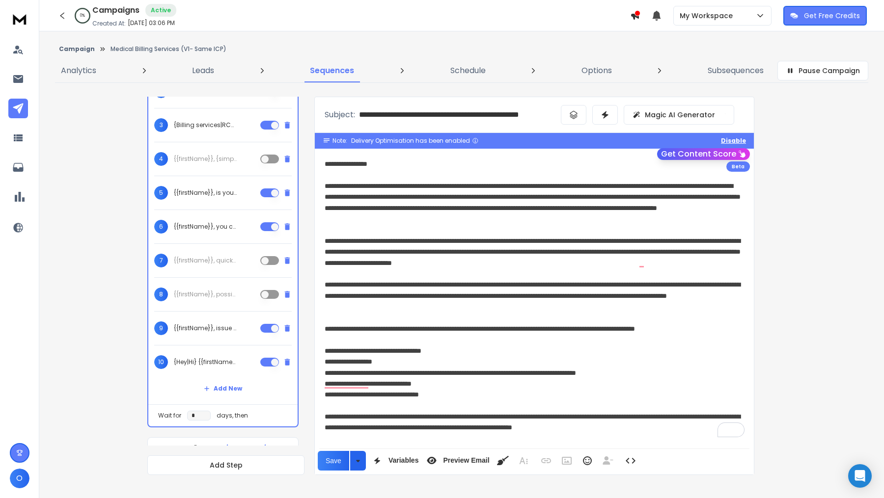
click at [682, 212] on div "**********" at bounding box center [535, 203] width 420 height 44
click at [410, 197] on div "**********" at bounding box center [535, 203] width 420 height 44
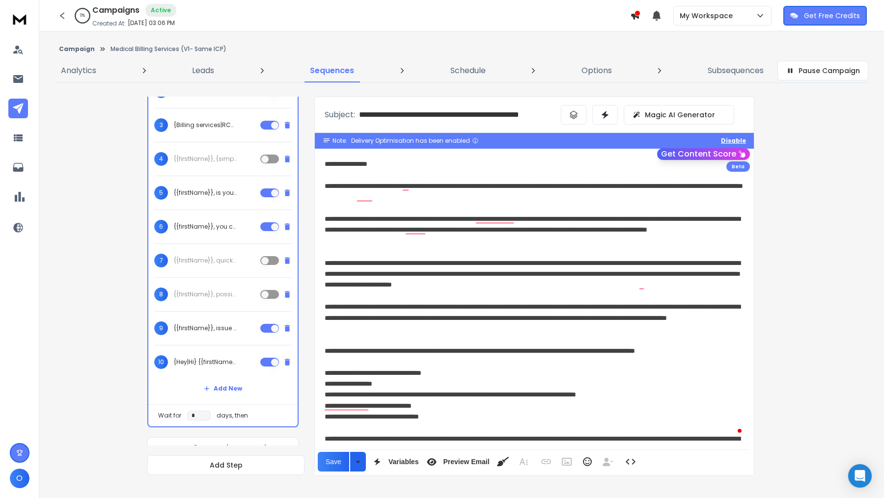
click at [351, 219] on div "**********" at bounding box center [535, 230] width 420 height 33
click at [403, 217] on div "**********" at bounding box center [535, 230] width 420 height 33
click at [426, 219] on div "**********" at bounding box center [535, 230] width 420 height 33
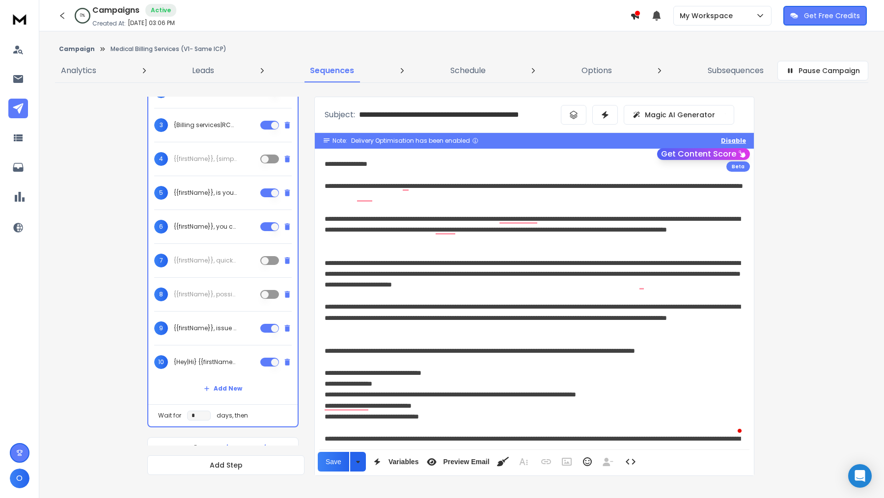
scroll to position [18, 0]
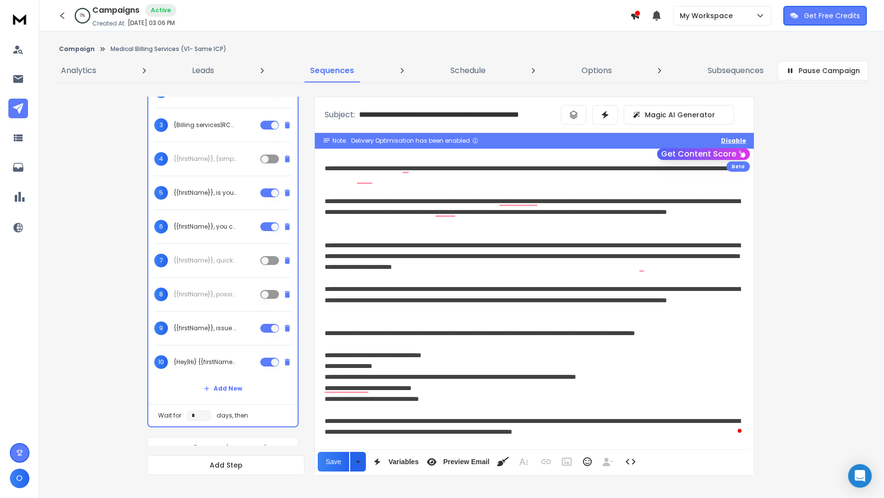
click at [687, 153] on button "Get Content Score" at bounding box center [703, 154] width 93 height 12
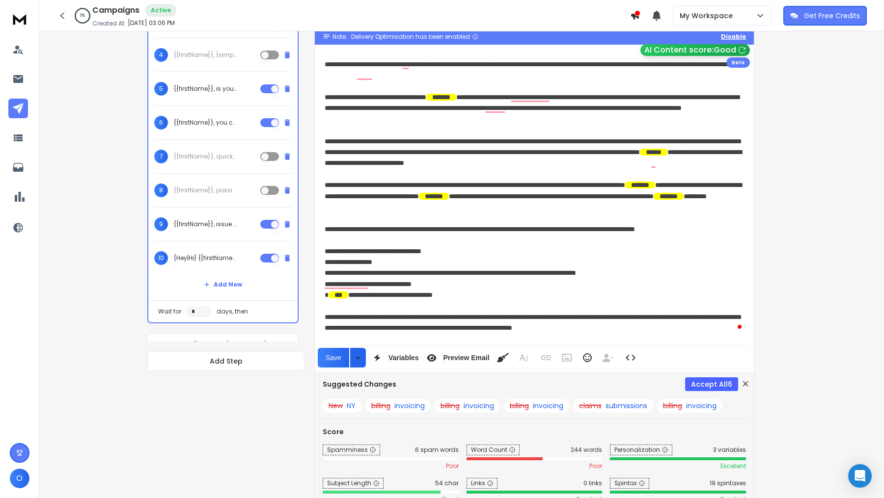
scroll to position [130, 0]
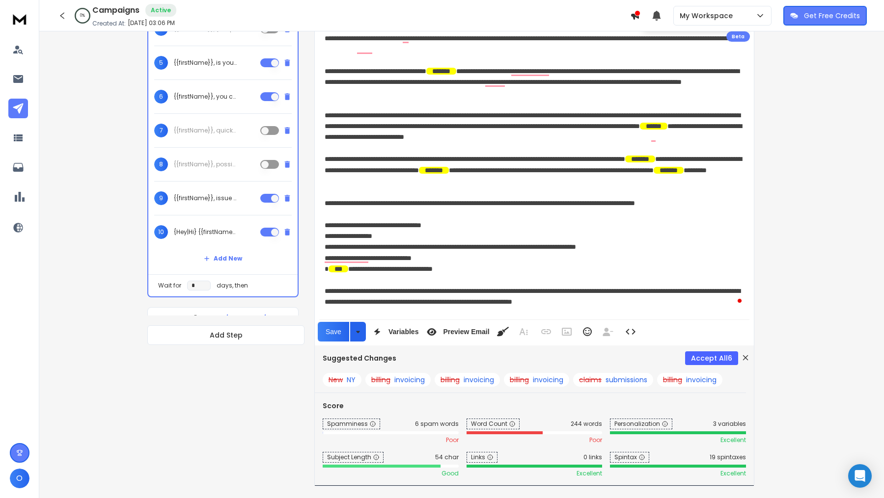
click at [368, 269] on div "**********" at bounding box center [535, 269] width 420 height 11
click at [745, 355] on icon at bounding box center [745, 358] width 9 height 9
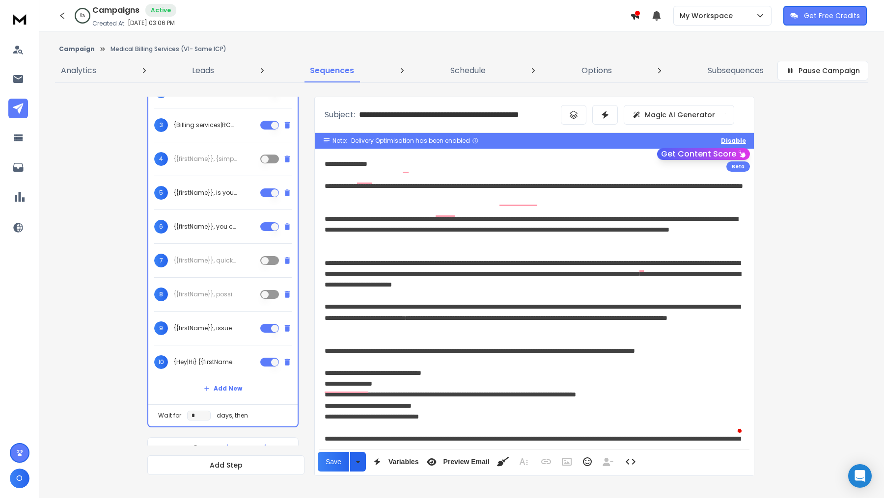
scroll to position [0, 0]
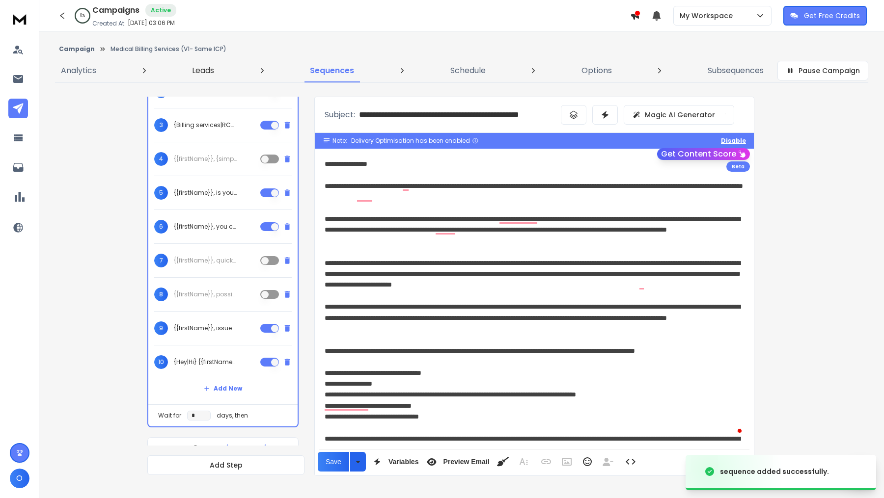
click at [197, 73] on p "Leads" at bounding box center [203, 71] width 22 height 12
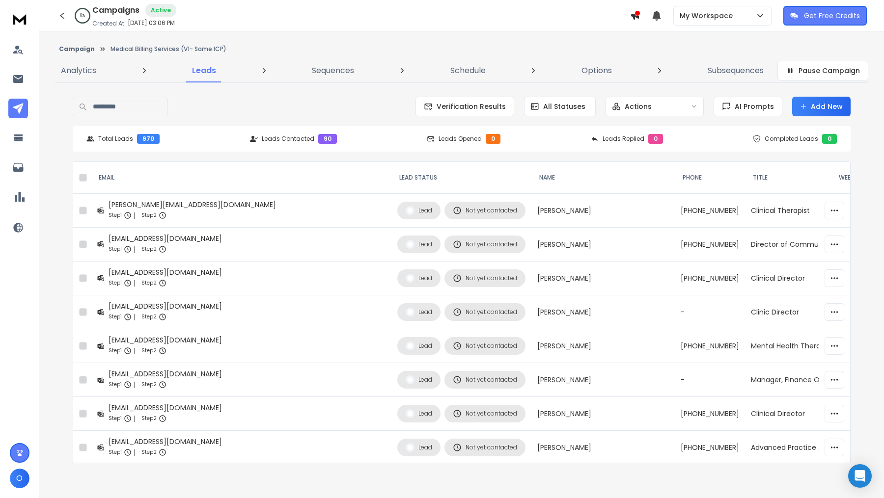
scroll to position [5598, 0]
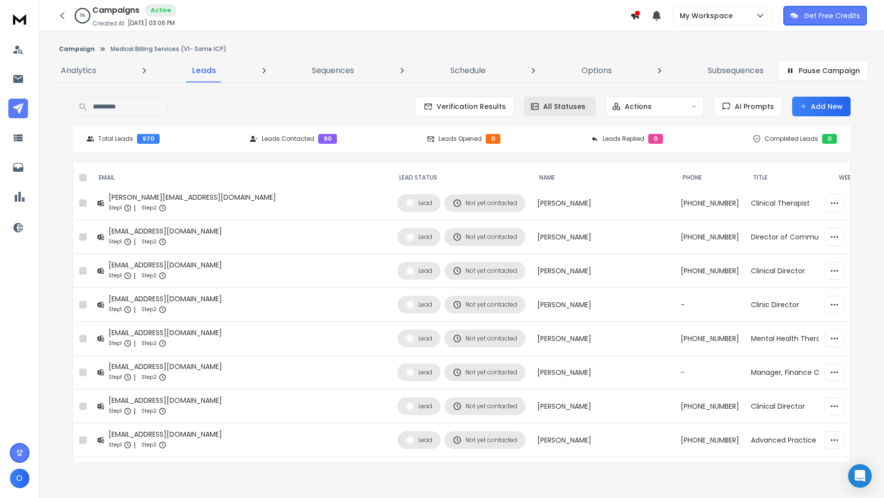
click at [554, 107] on p "All Statuses" at bounding box center [564, 107] width 42 height 10
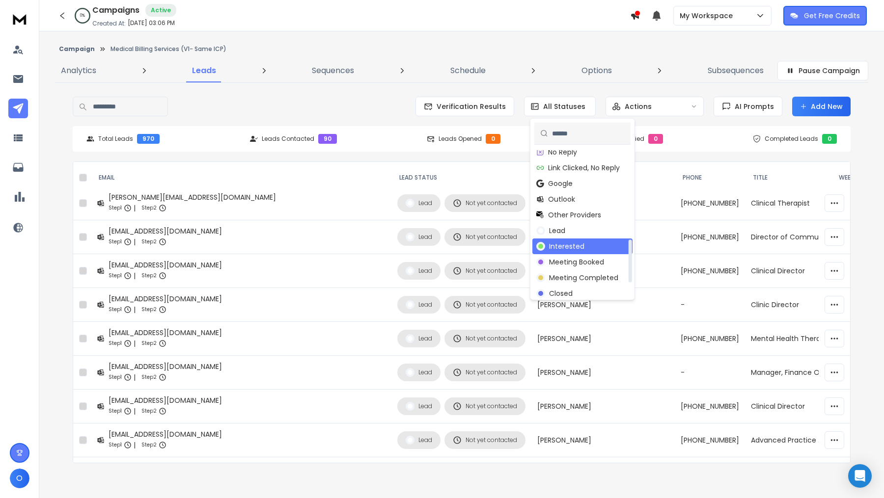
scroll to position [300, 0]
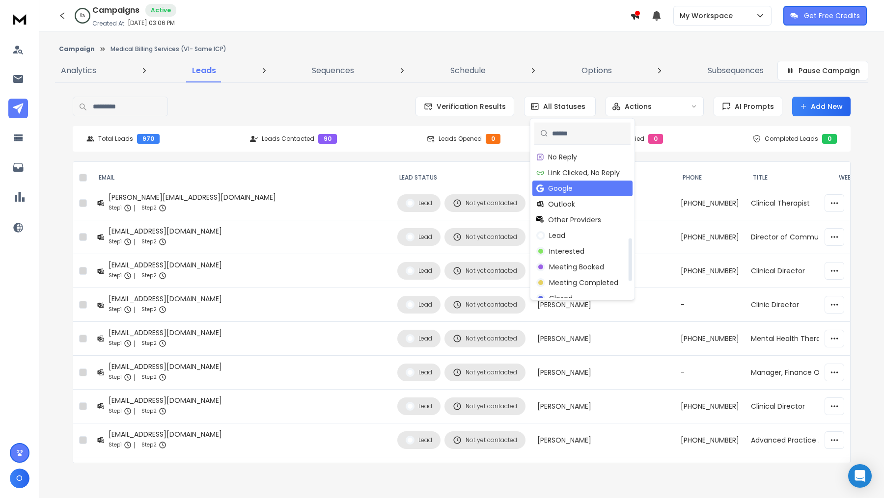
click at [561, 189] on p "Google" at bounding box center [560, 189] width 25 height 10
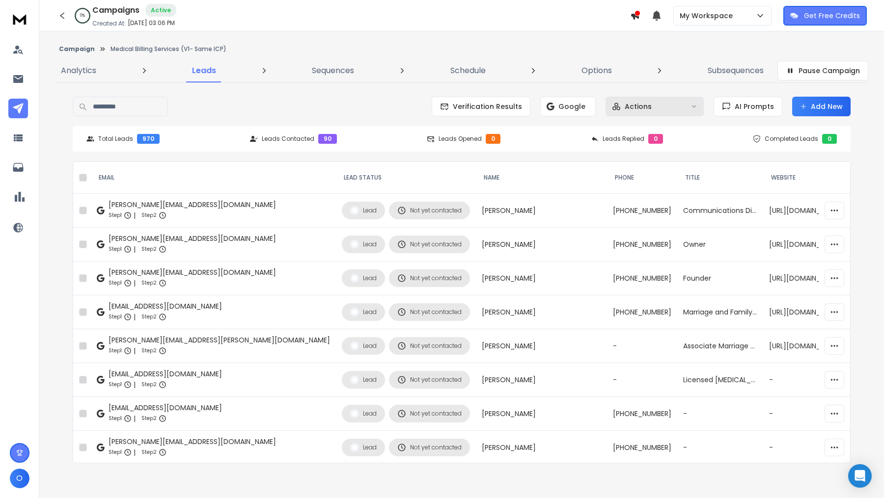
click at [644, 106] on p "Actions" at bounding box center [638, 107] width 27 height 10
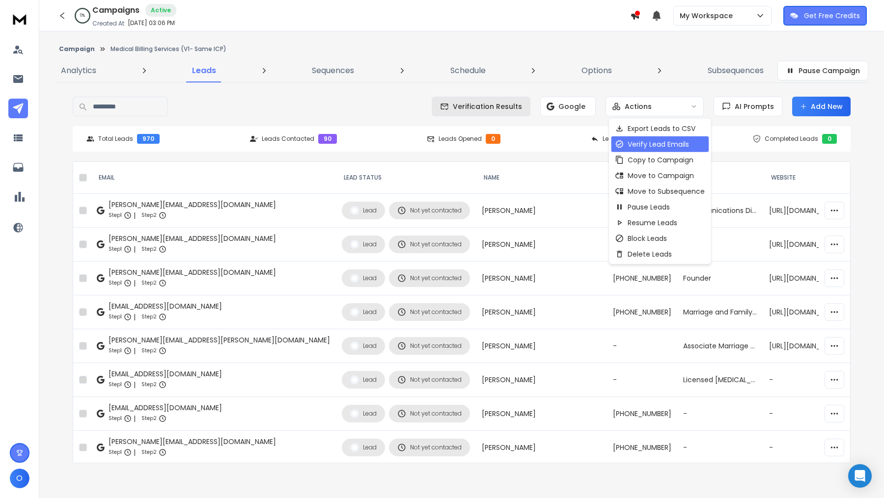
click at [492, 108] on span "Verification Results" at bounding box center [485, 107] width 73 height 10
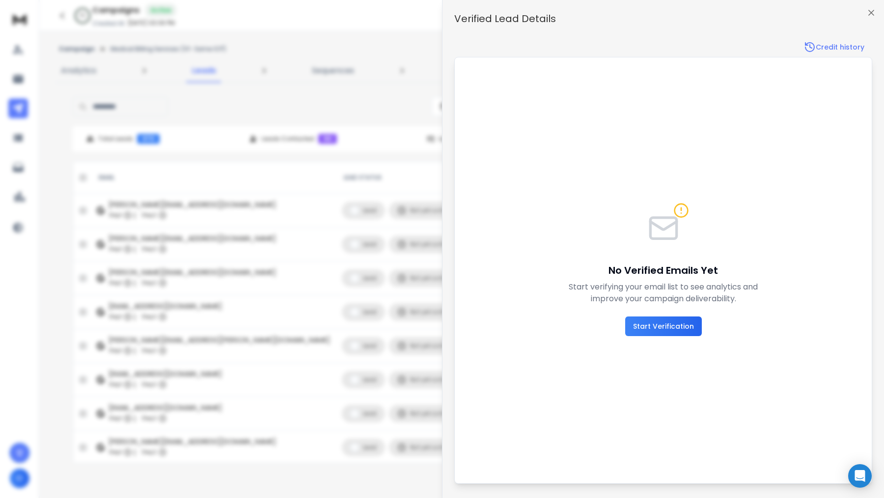
click at [490, 108] on div "No Verified Emails Yet Start verifying your email list to see analytics and imp…" at bounding box center [662, 270] width 389 height 399
click at [374, 96] on div at bounding box center [442, 249] width 884 height 498
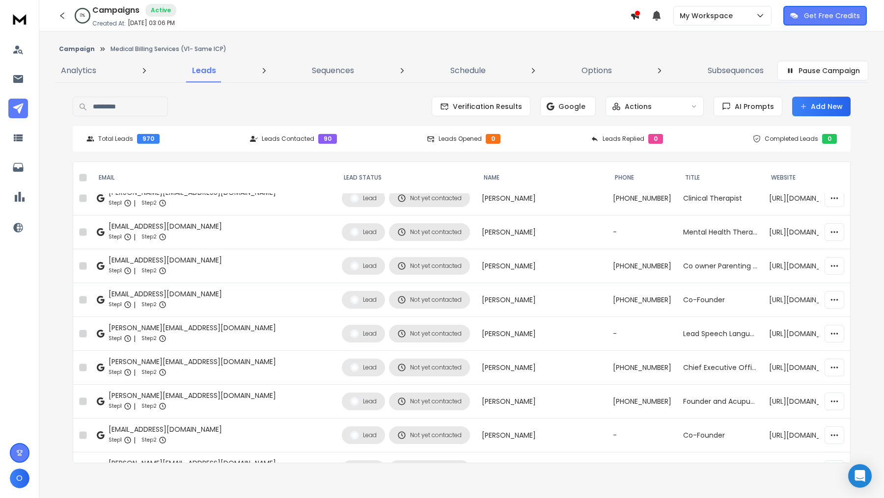
scroll to position [669, 0]
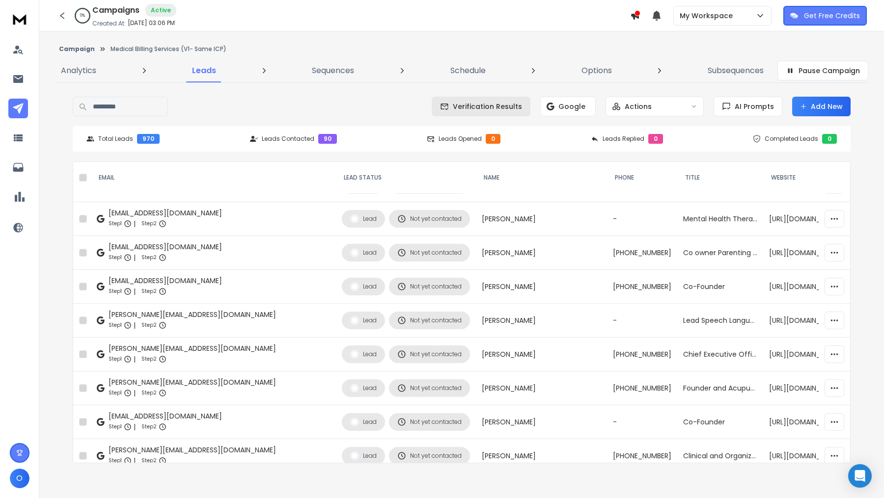
click at [497, 109] on span "Verification Results" at bounding box center [485, 107] width 73 height 10
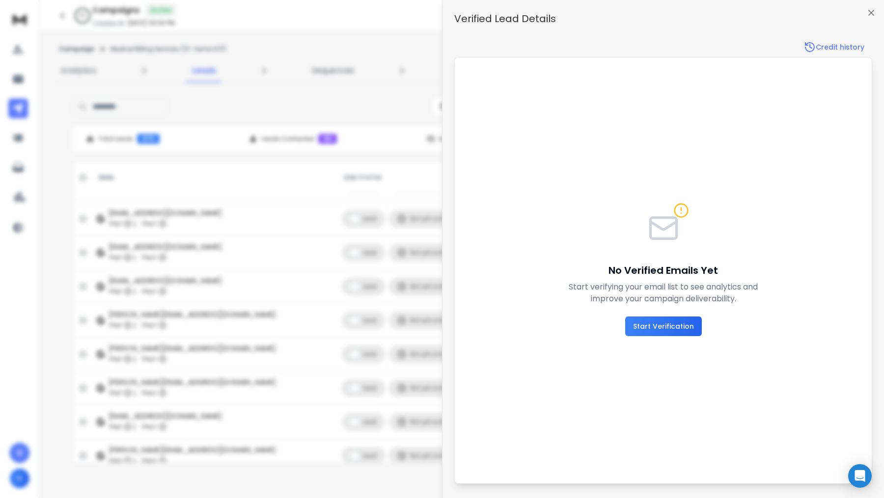
click at [421, 130] on div at bounding box center [442, 249] width 884 height 498
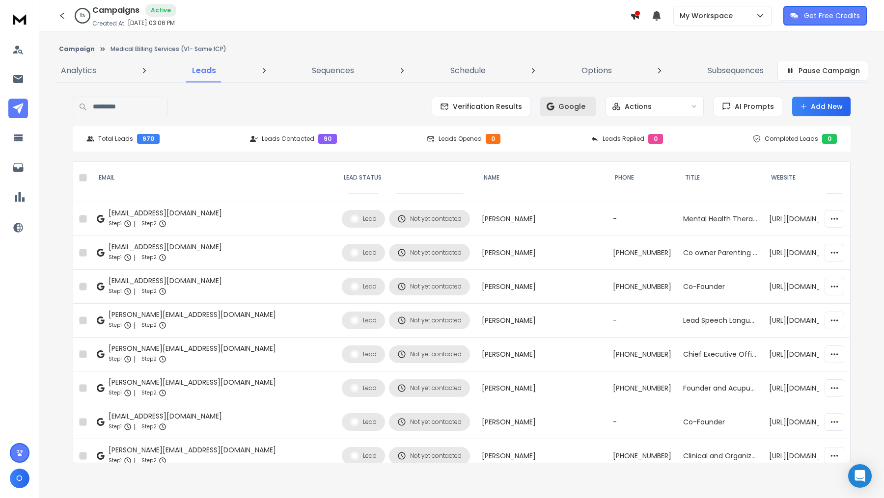
click at [576, 107] on p "Google" at bounding box center [571, 107] width 27 height 10
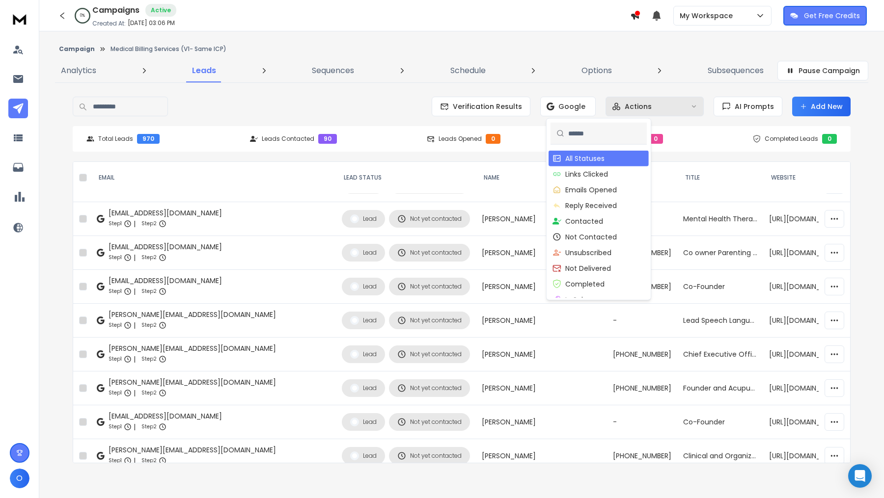
click at [641, 108] on p "Actions" at bounding box center [638, 107] width 27 height 10
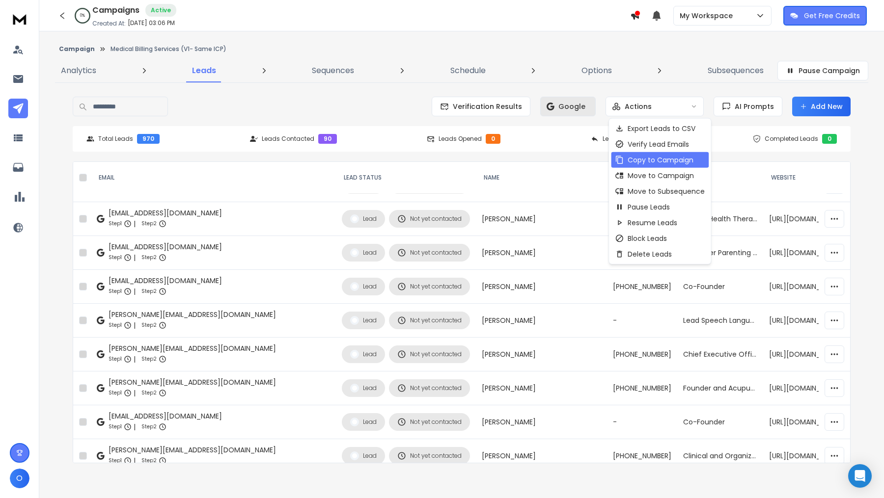
click at [565, 115] on button "Google" at bounding box center [567, 107] width 55 height 20
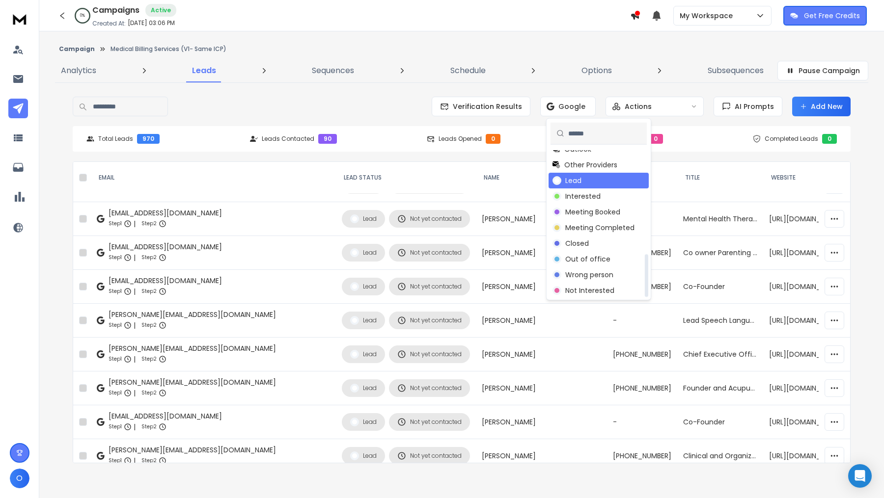
scroll to position [335, 0]
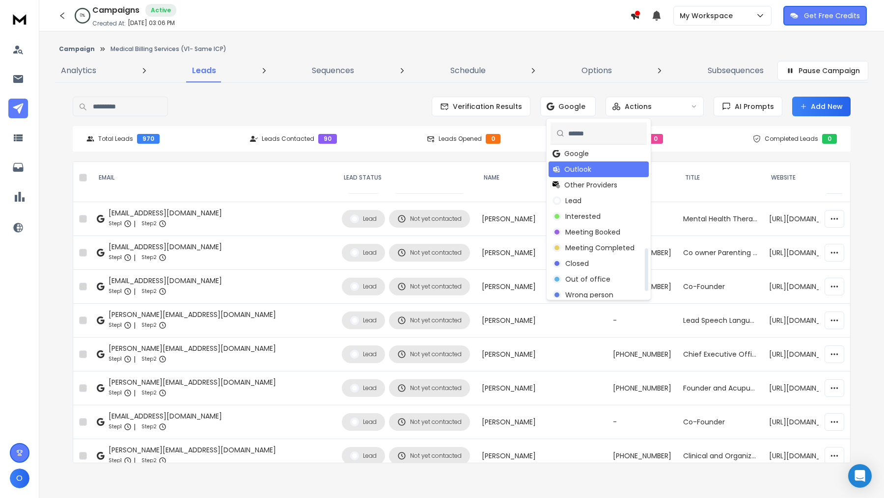
click at [578, 165] on p "Outlook" at bounding box center [577, 169] width 27 height 10
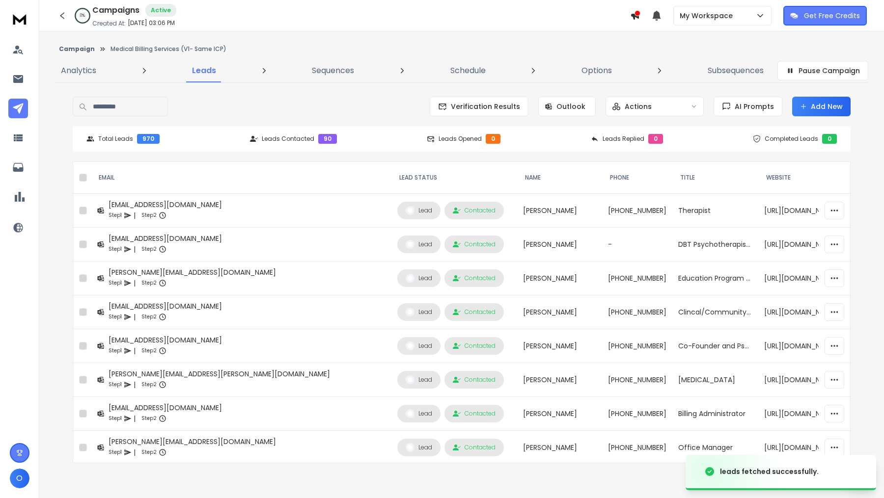
click at [58, 346] on div "Verification Results Outlook Actions AI Prompts Add New Total Leads 970 Leads C…" at bounding box center [461, 275] width 813 height 365
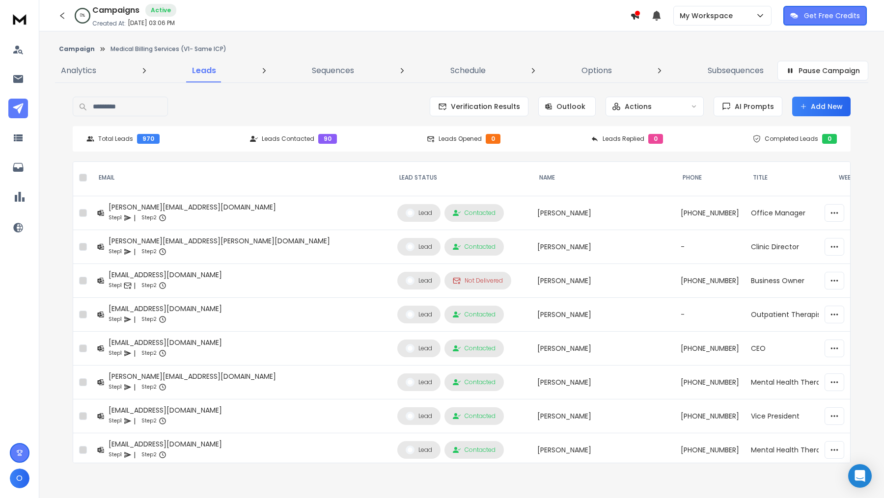
scroll to position [0, 0]
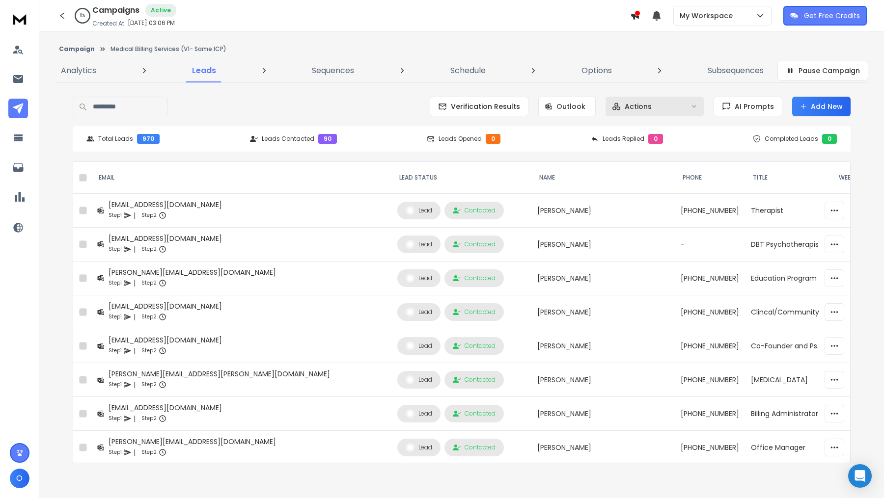
click at [652, 104] on p "Actions" at bounding box center [638, 107] width 27 height 10
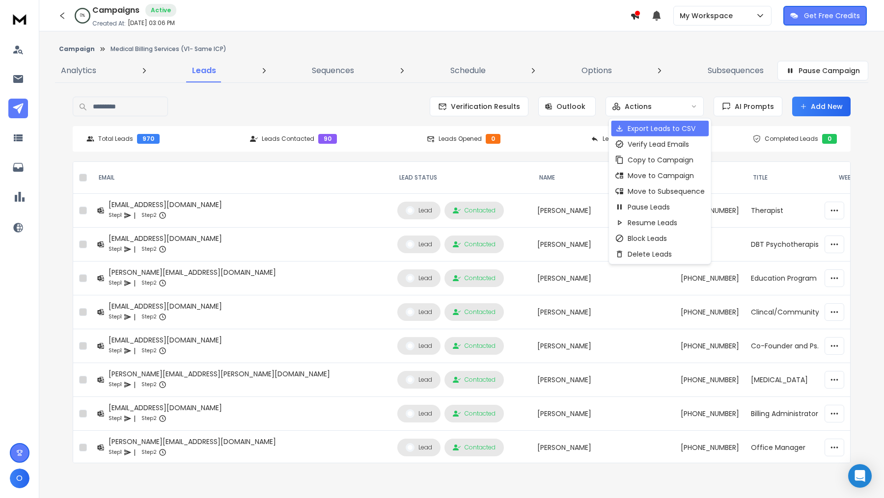
click at [264, 111] on div "Verification Results Outlook Actions AI Prompts Add New" at bounding box center [462, 107] width 778 height 20
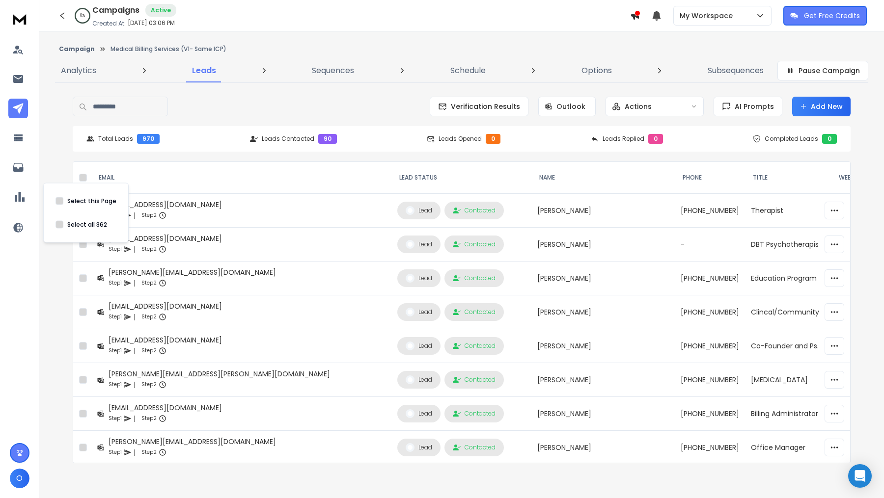
click at [60, 224] on button "Select this Page" at bounding box center [59, 225] width 8 height 8
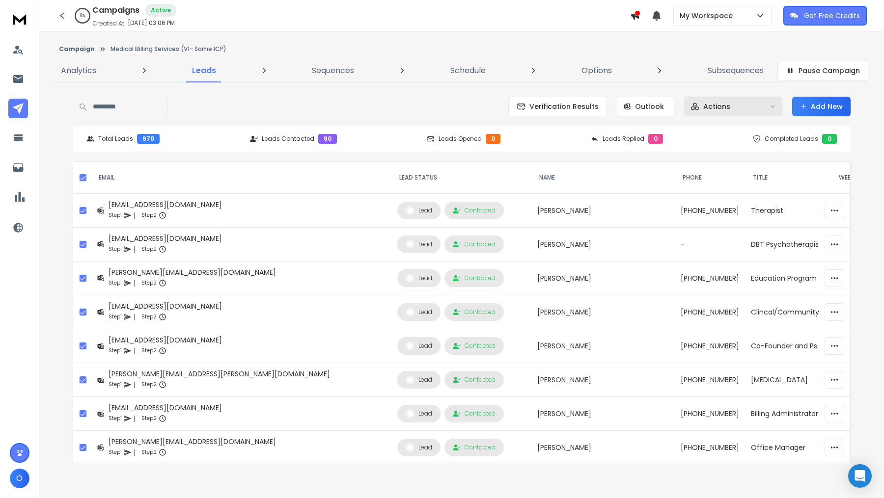
click at [711, 104] on p "Actions" at bounding box center [716, 107] width 27 height 10
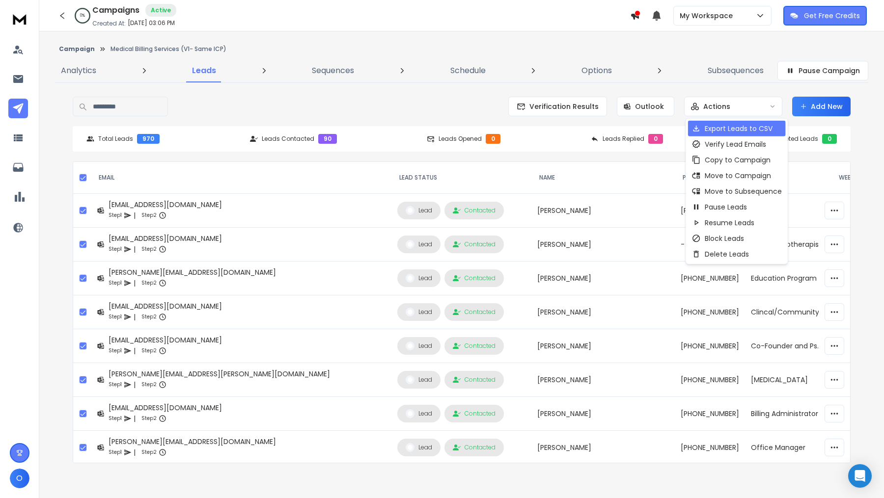
click at [711, 130] on p "Export Leads to CSV" at bounding box center [739, 129] width 68 height 10
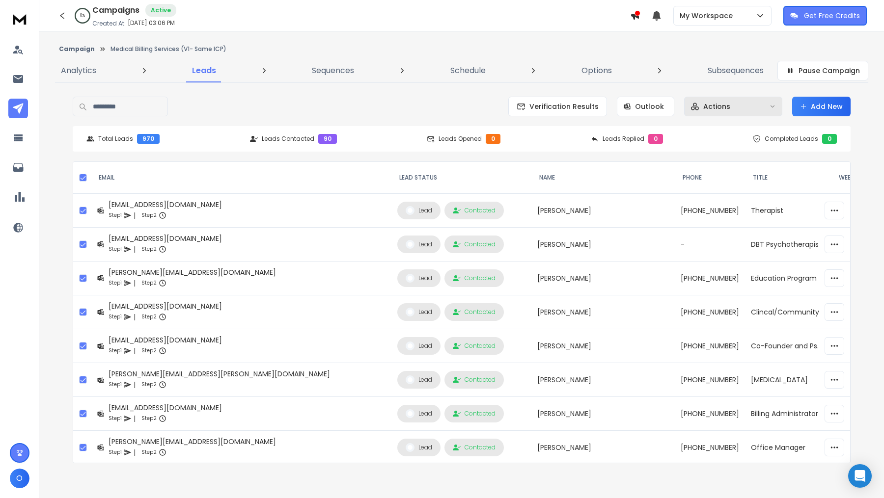
click at [708, 106] on p "Actions" at bounding box center [716, 107] width 27 height 10
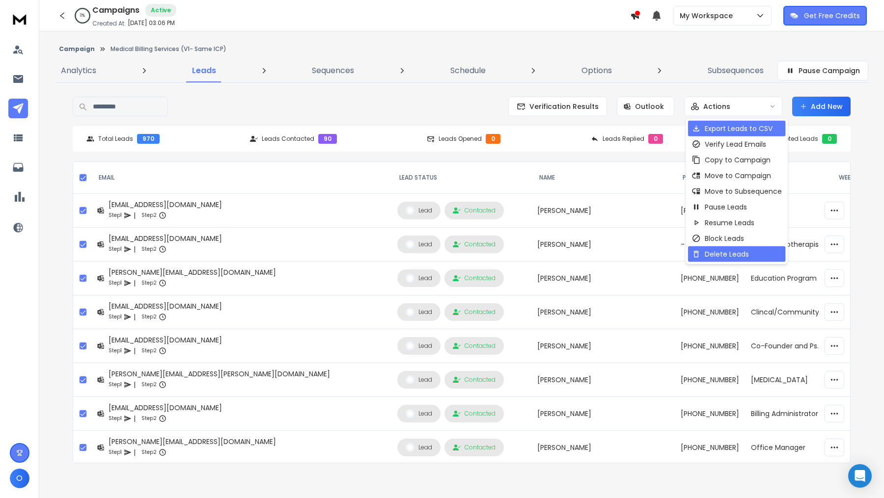
click at [718, 251] on p "Delete Leads" at bounding box center [727, 254] width 44 height 10
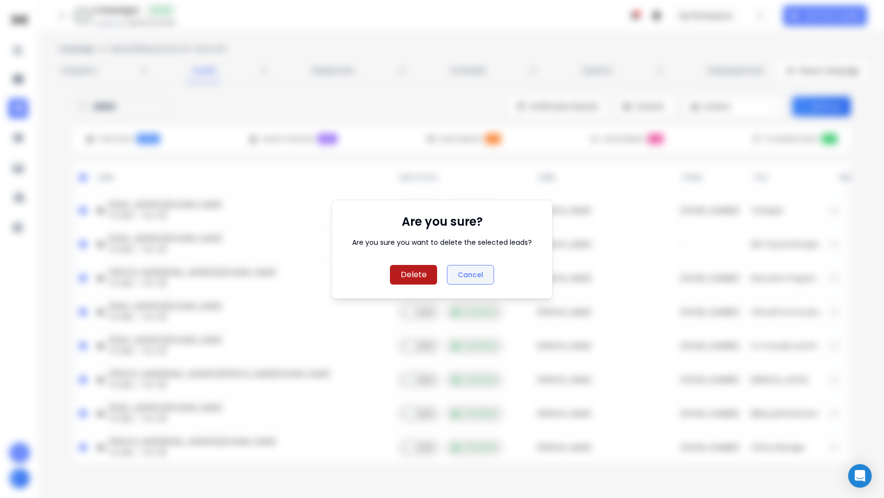
click at [411, 275] on button "Delete" at bounding box center [413, 275] width 47 height 20
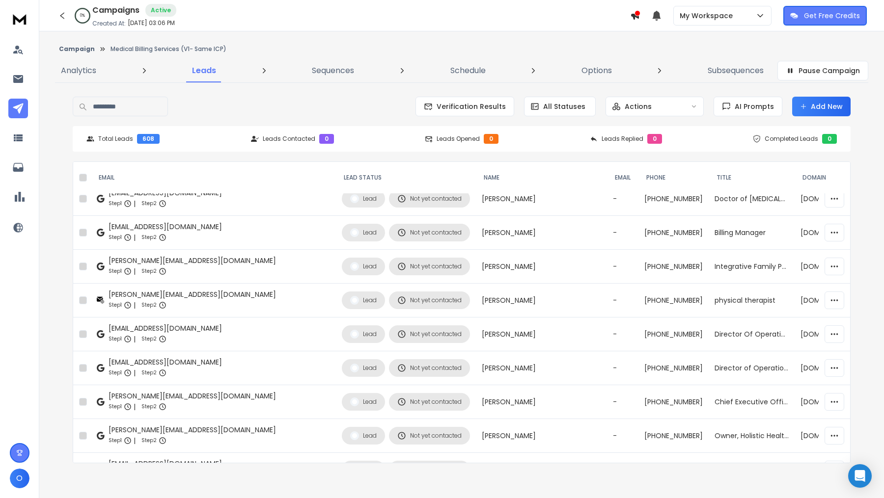
scroll to position [3106, 0]
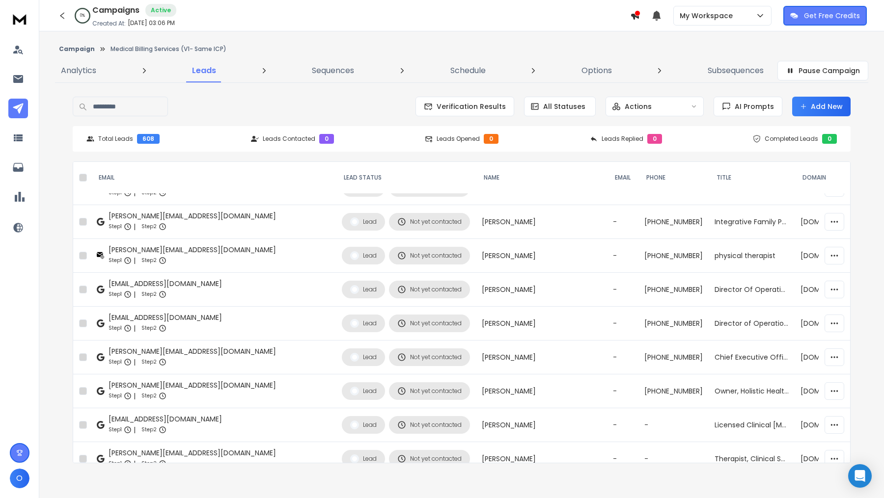
click at [19, 476] on span "O" at bounding box center [20, 479] width 20 height 20
click at [67, 459] on p "Settings" at bounding box center [61, 463] width 28 height 10
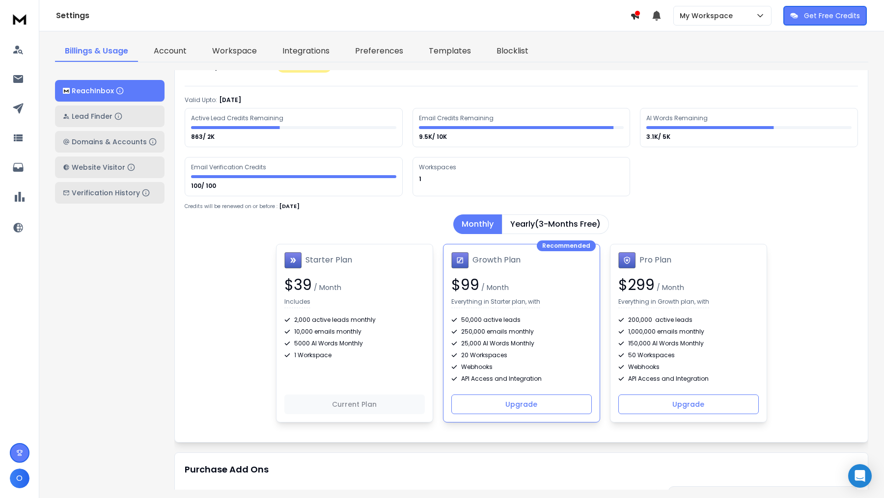
scroll to position [100, 0]
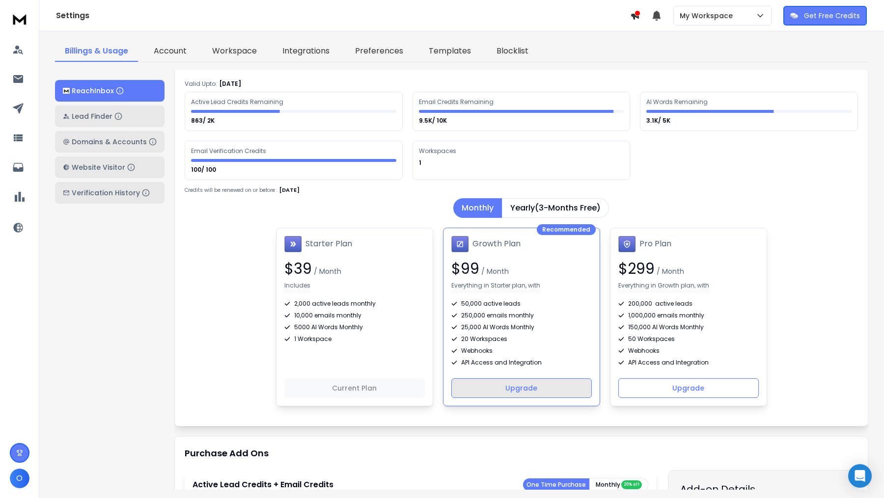
click at [509, 383] on button "Upgrade" at bounding box center [521, 389] width 140 height 20
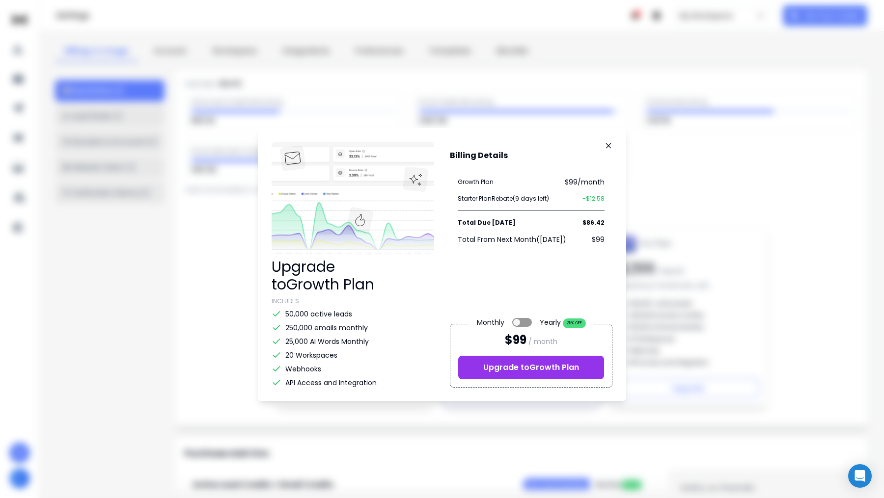
click at [608, 146] on icon at bounding box center [608, 145] width 5 height 5
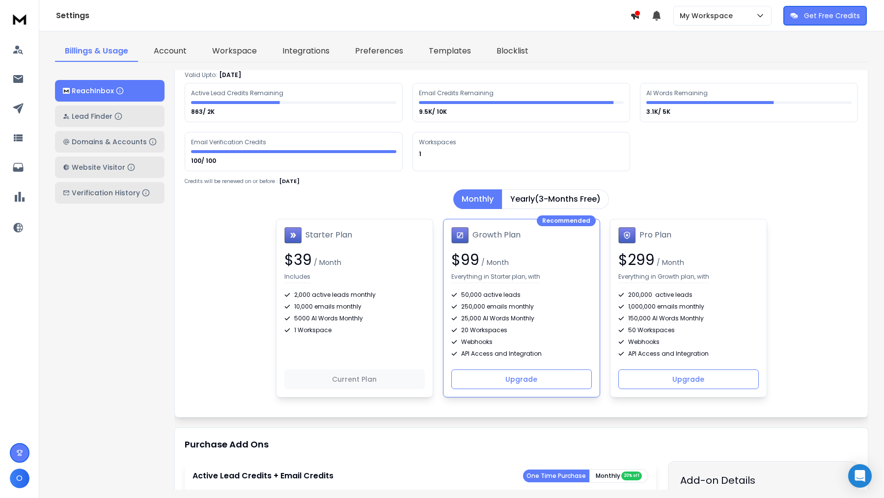
scroll to position [110, 0]
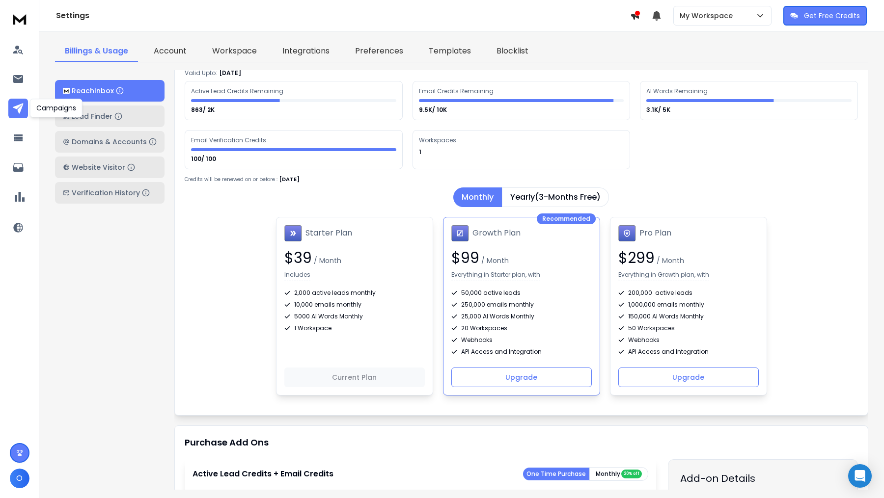
click at [24, 103] on link at bounding box center [18, 109] width 20 height 20
